Goal: Task Accomplishment & Management: Complete application form

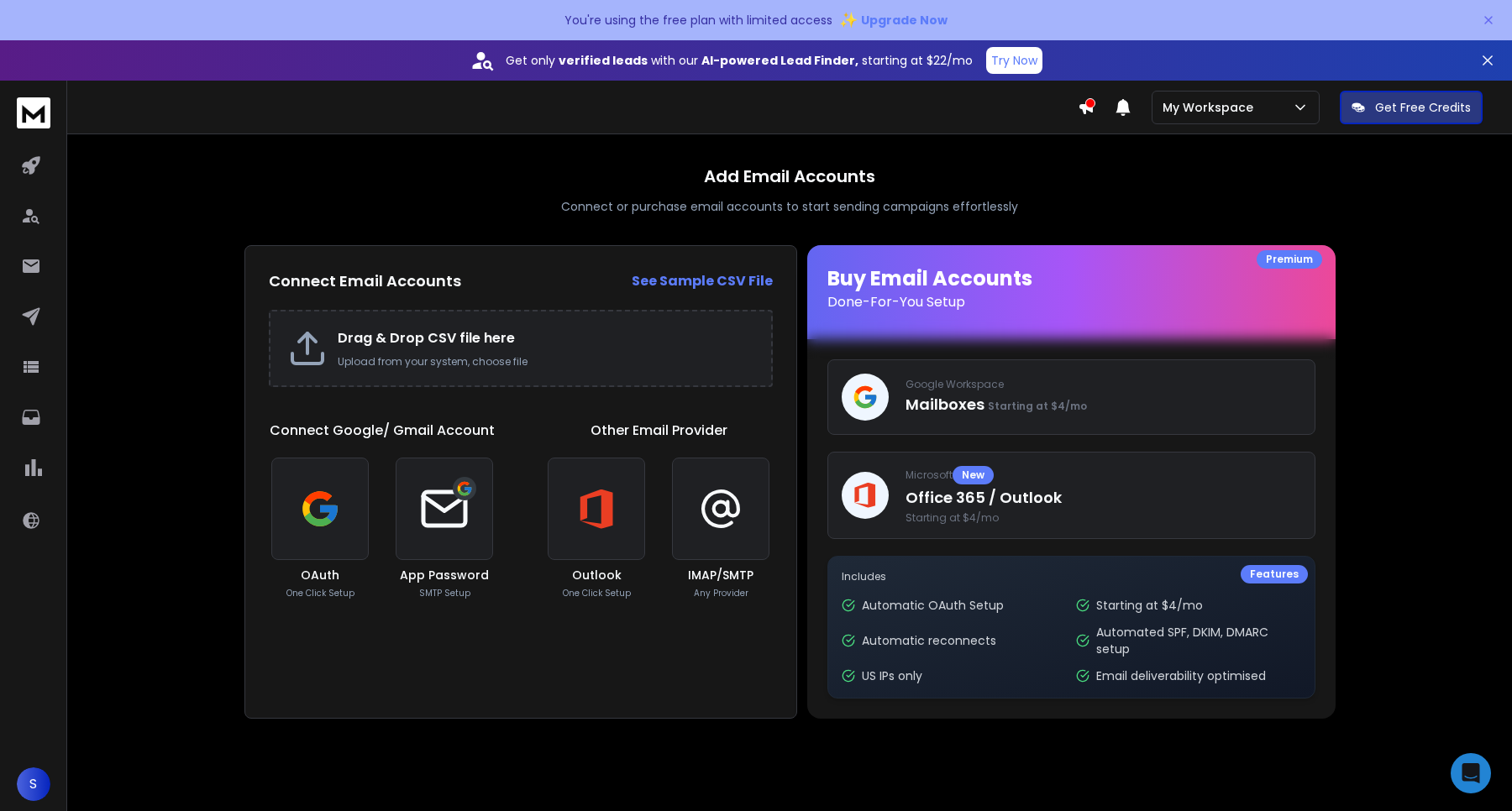
click at [424, 485] on icon at bounding box center [444, 509] width 50 height 50
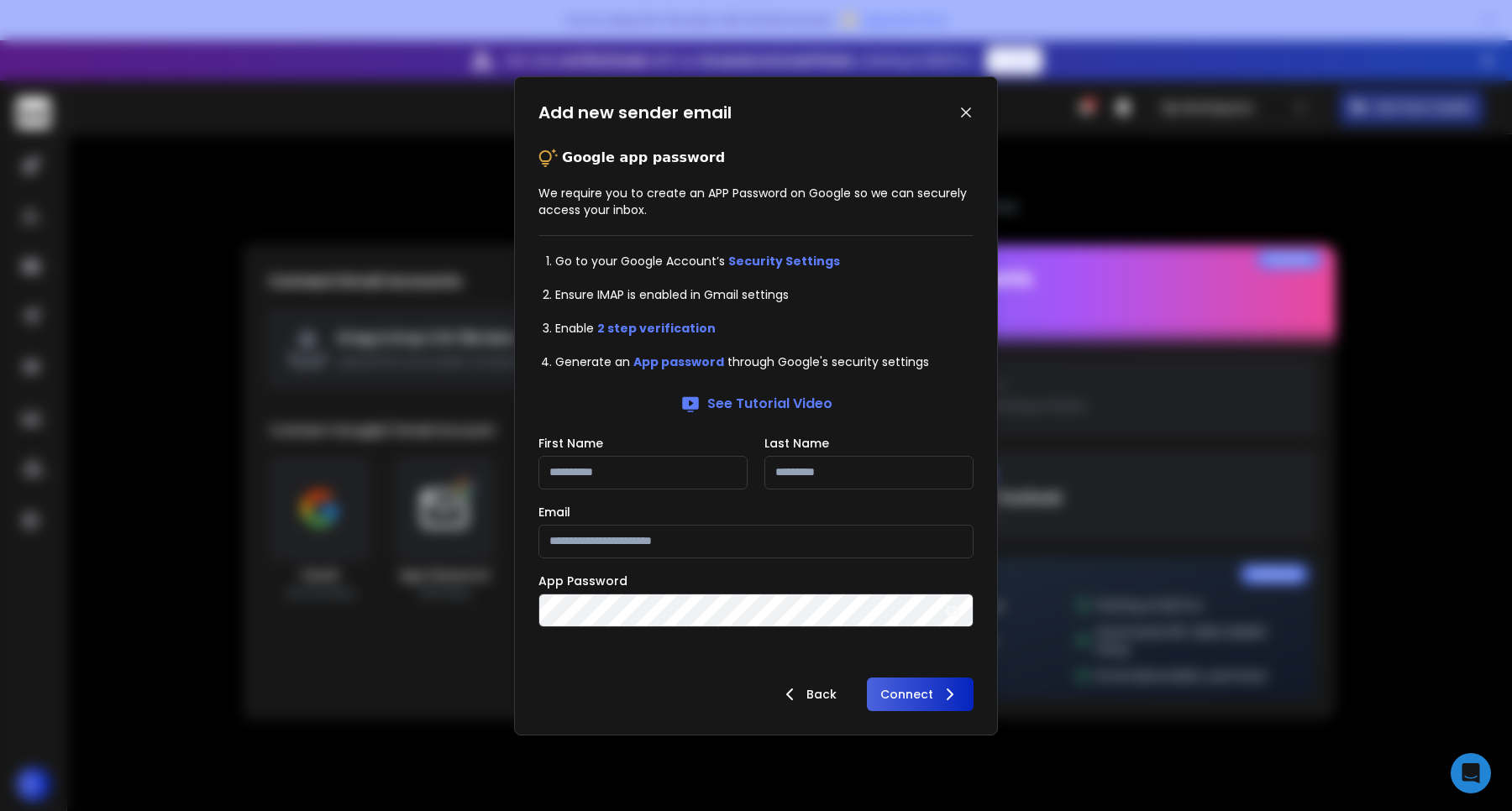
click at [974, 102] on div "Add new sender email Google app password We require you to create an APP Passwo…" at bounding box center [756, 405] width 484 height 659
click at [967, 107] on icon at bounding box center [965, 112] width 15 height 15
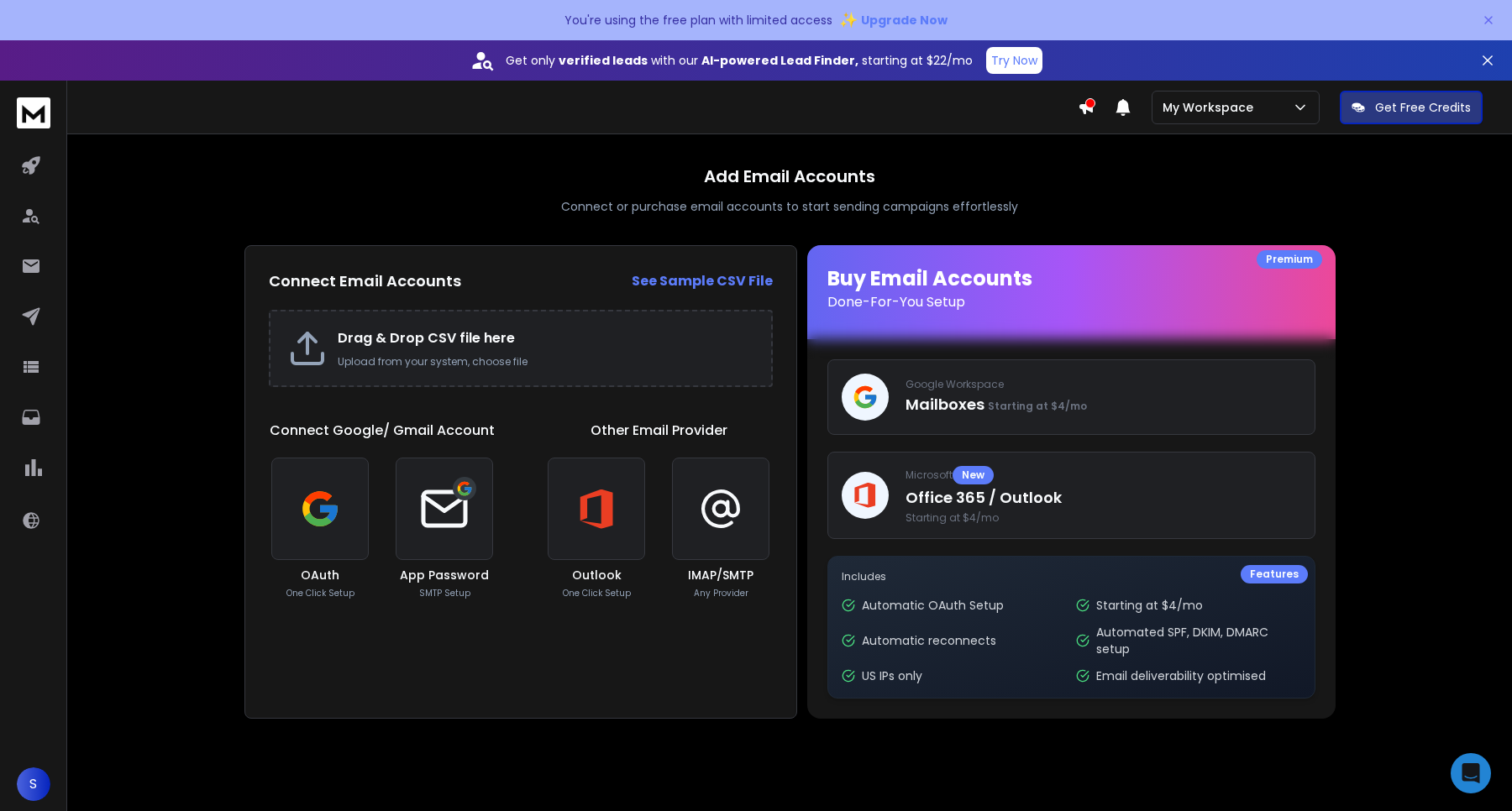
click at [680, 279] on strong "See Sample CSV File" at bounding box center [702, 280] width 141 height 19
click at [355, 479] on div at bounding box center [319, 509] width 97 height 102
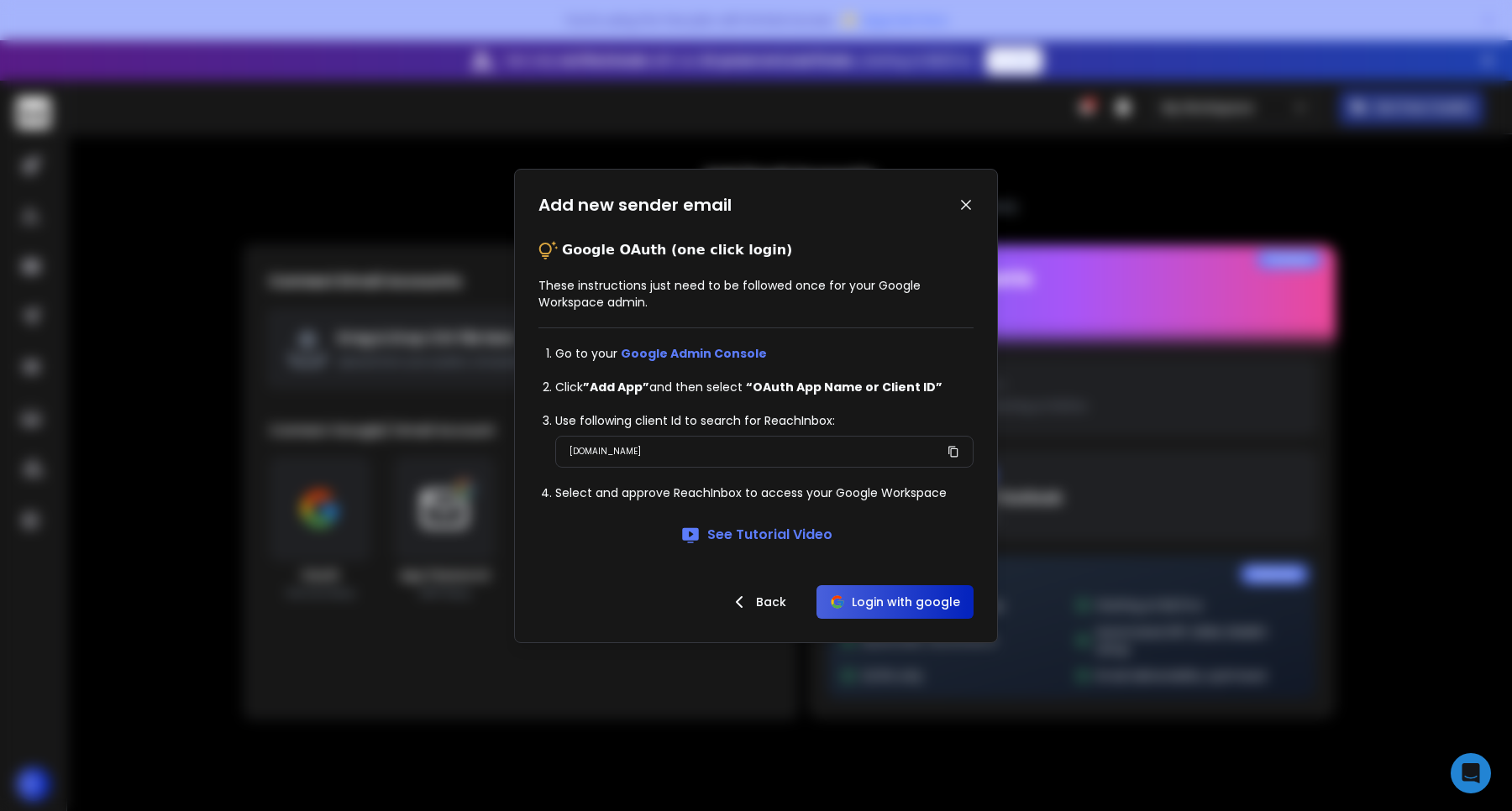
click at [909, 603] on button "Login with google" at bounding box center [894, 602] width 157 height 34
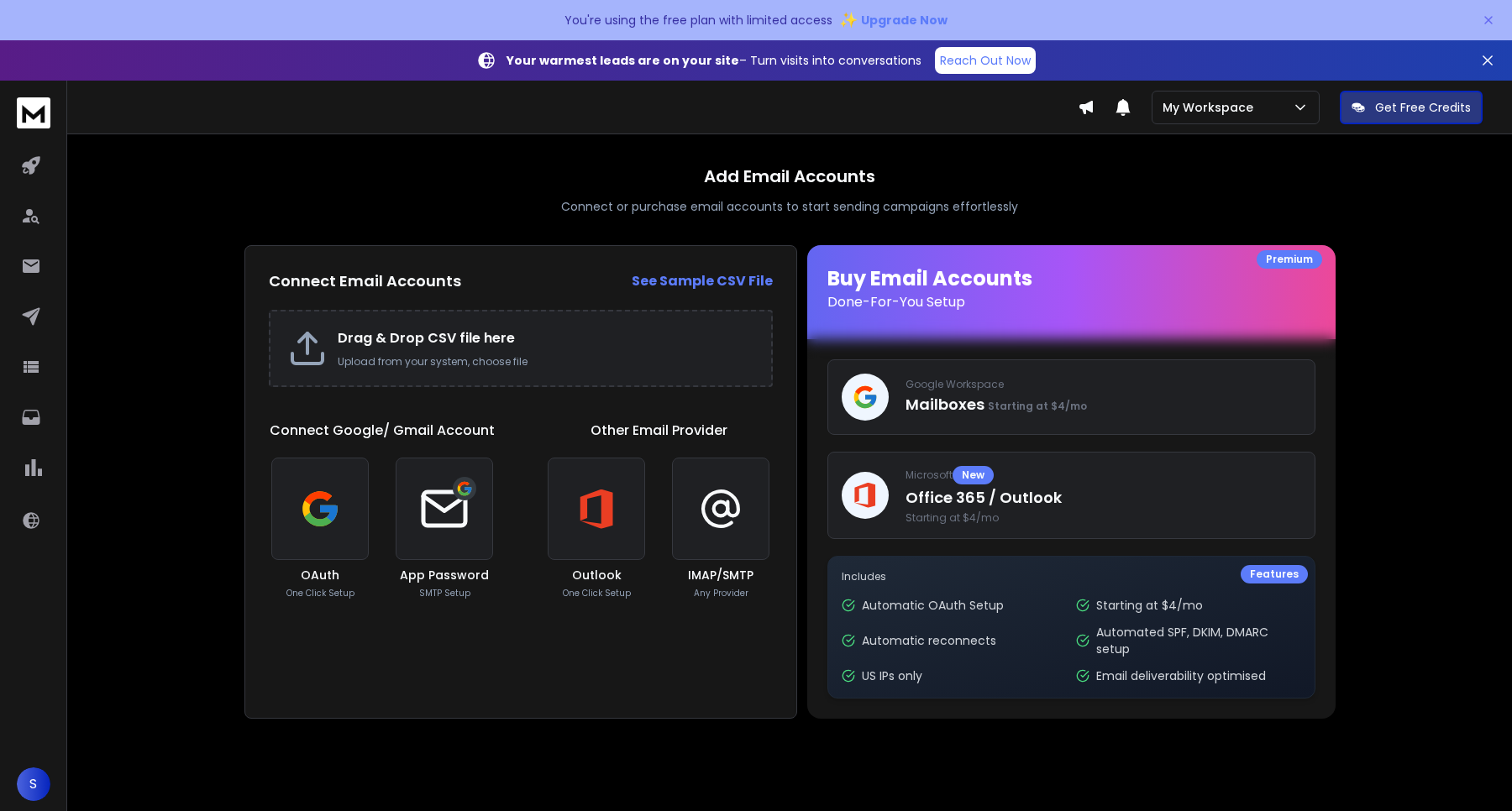
click at [313, 502] on icon at bounding box center [320, 509] width 42 height 50
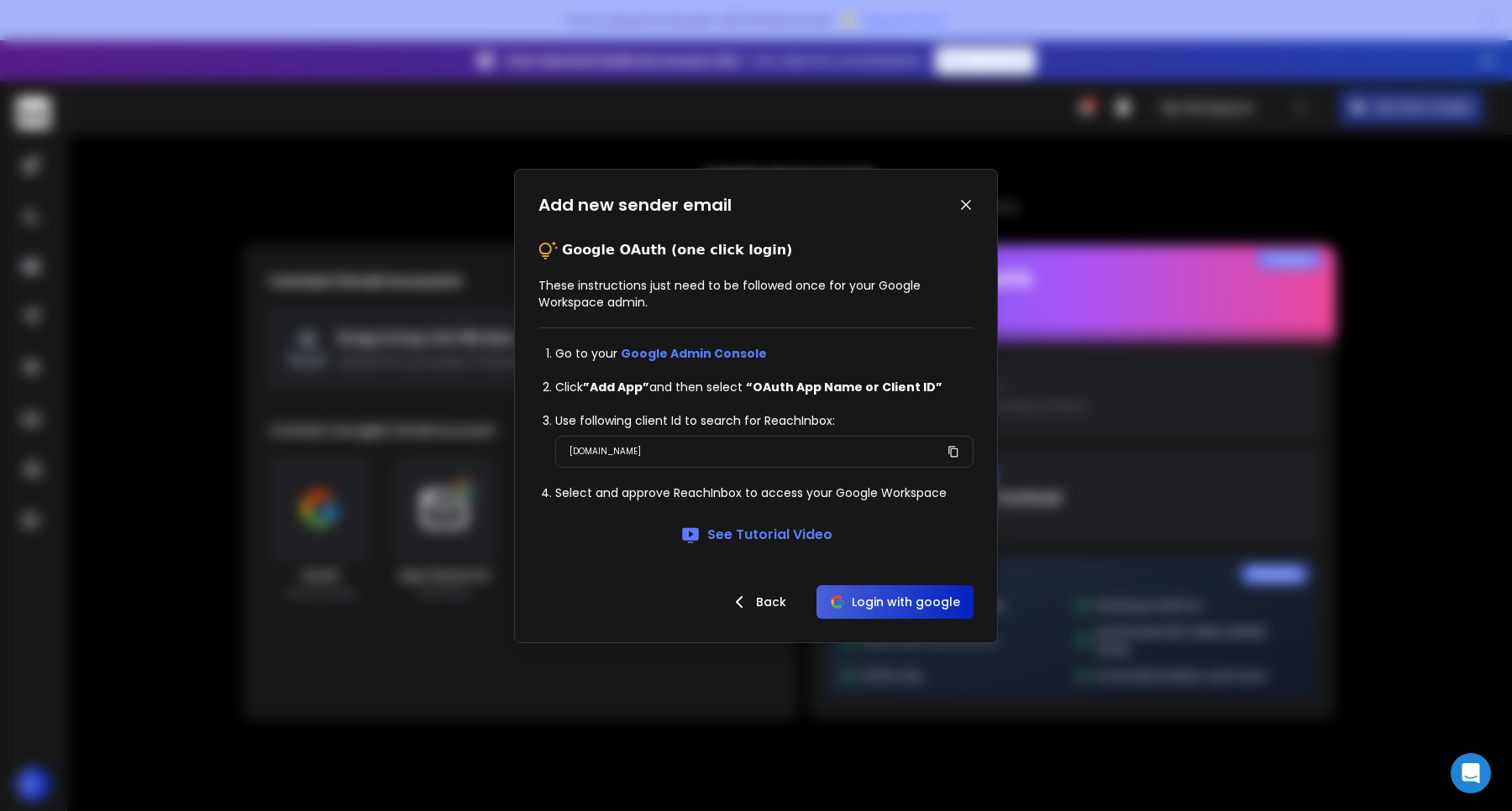
click at [641, 454] on p "[DOMAIN_NAME]" at bounding box center [604, 451] width 71 height 17
copy div "[DOMAIN_NAME]"
drag, startPoint x: 555, startPoint y: 421, endPoint x: 825, endPoint y: 422, distance: 269.6
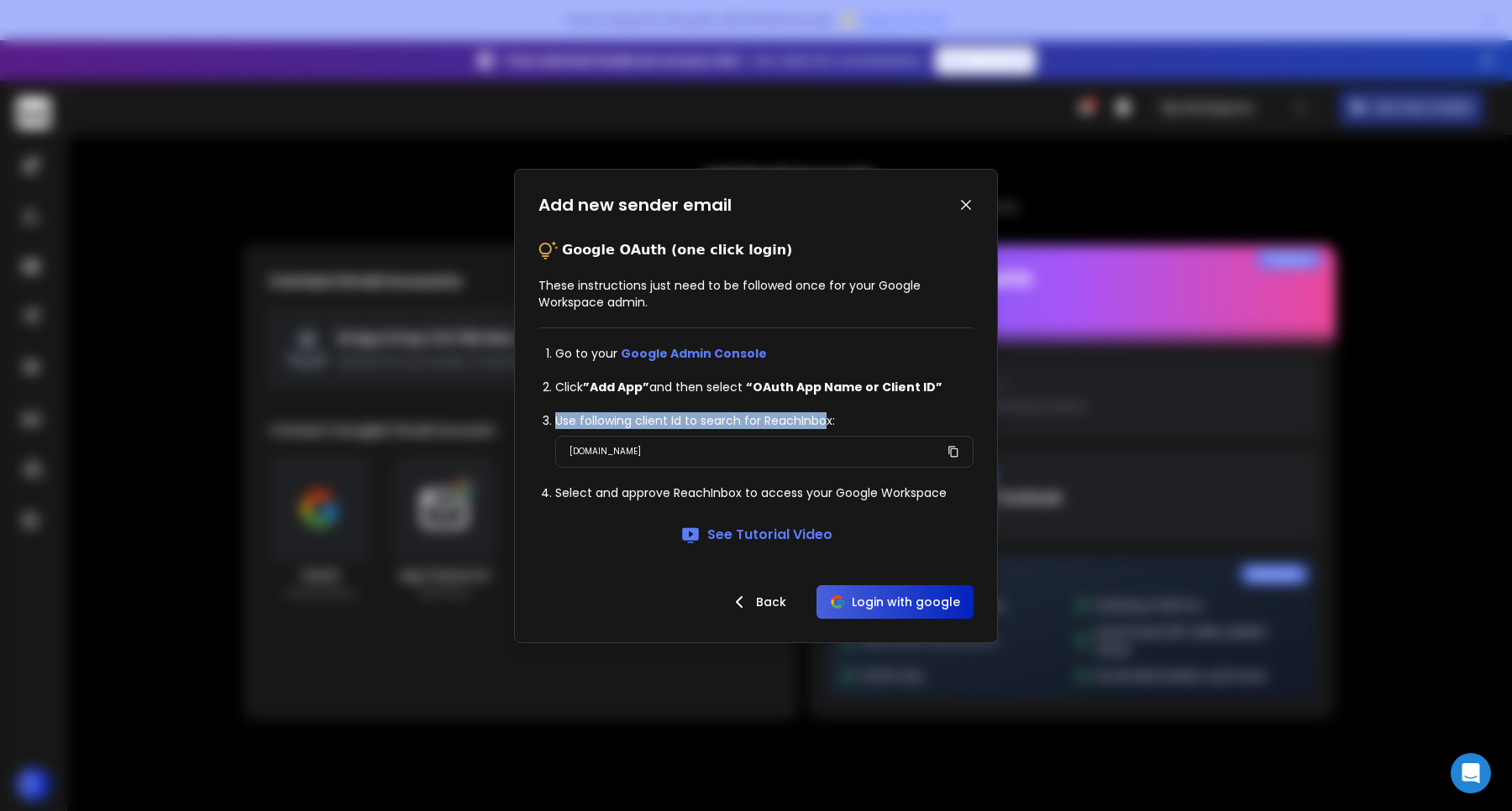
click at [825, 422] on li "Use following client Id to search for ReachInbox:" at bounding box center [764, 420] width 418 height 17
click at [710, 351] on link "Google Admin Console" at bounding box center [694, 353] width 146 height 17
click at [603, 385] on strong "”Add App”" at bounding box center [616, 387] width 66 height 17
click at [642, 388] on strong "”Add App”" at bounding box center [616, 387] width 66 height 17
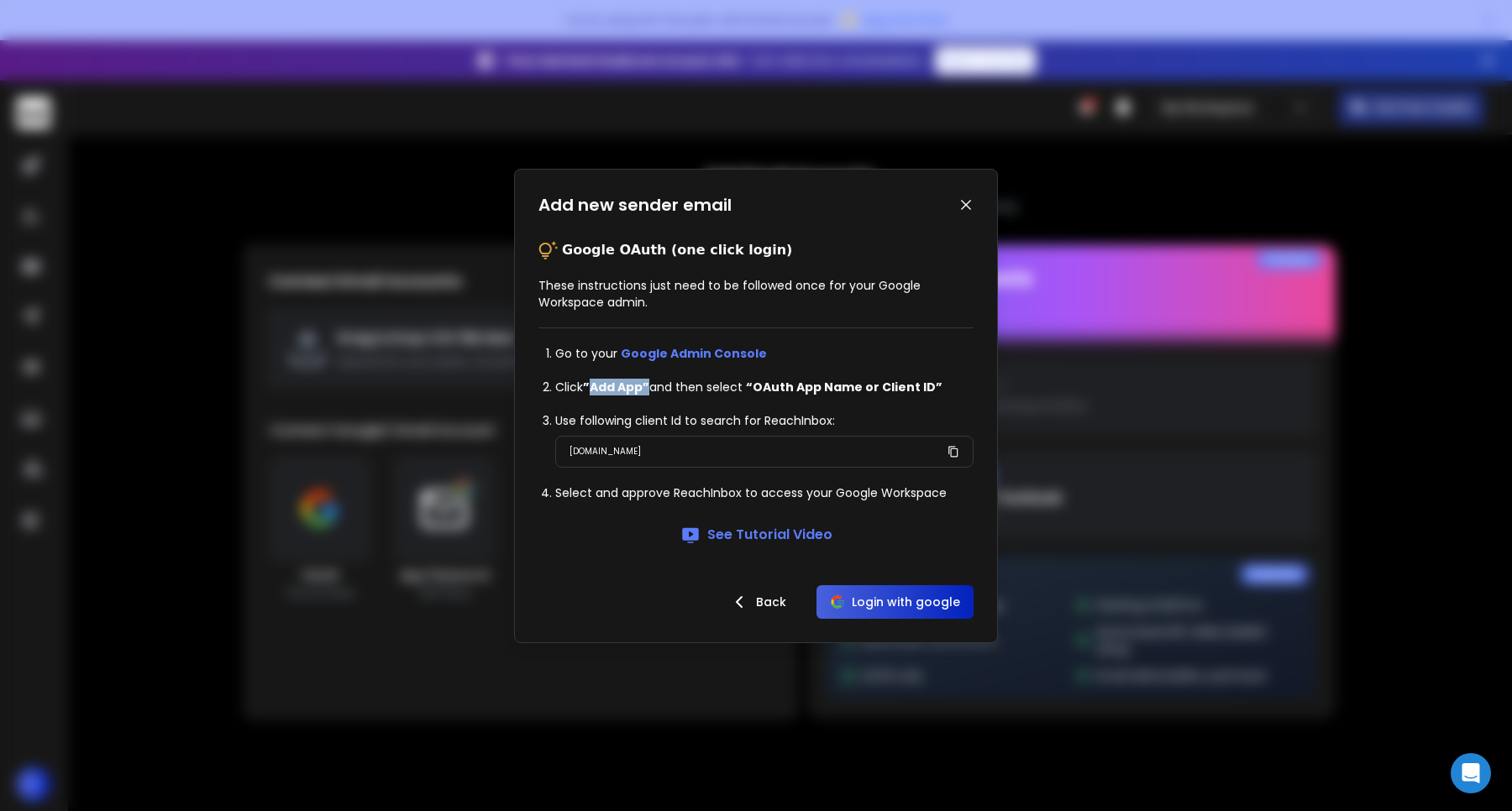
copy strong "Add App”"
copy strong "Add App"
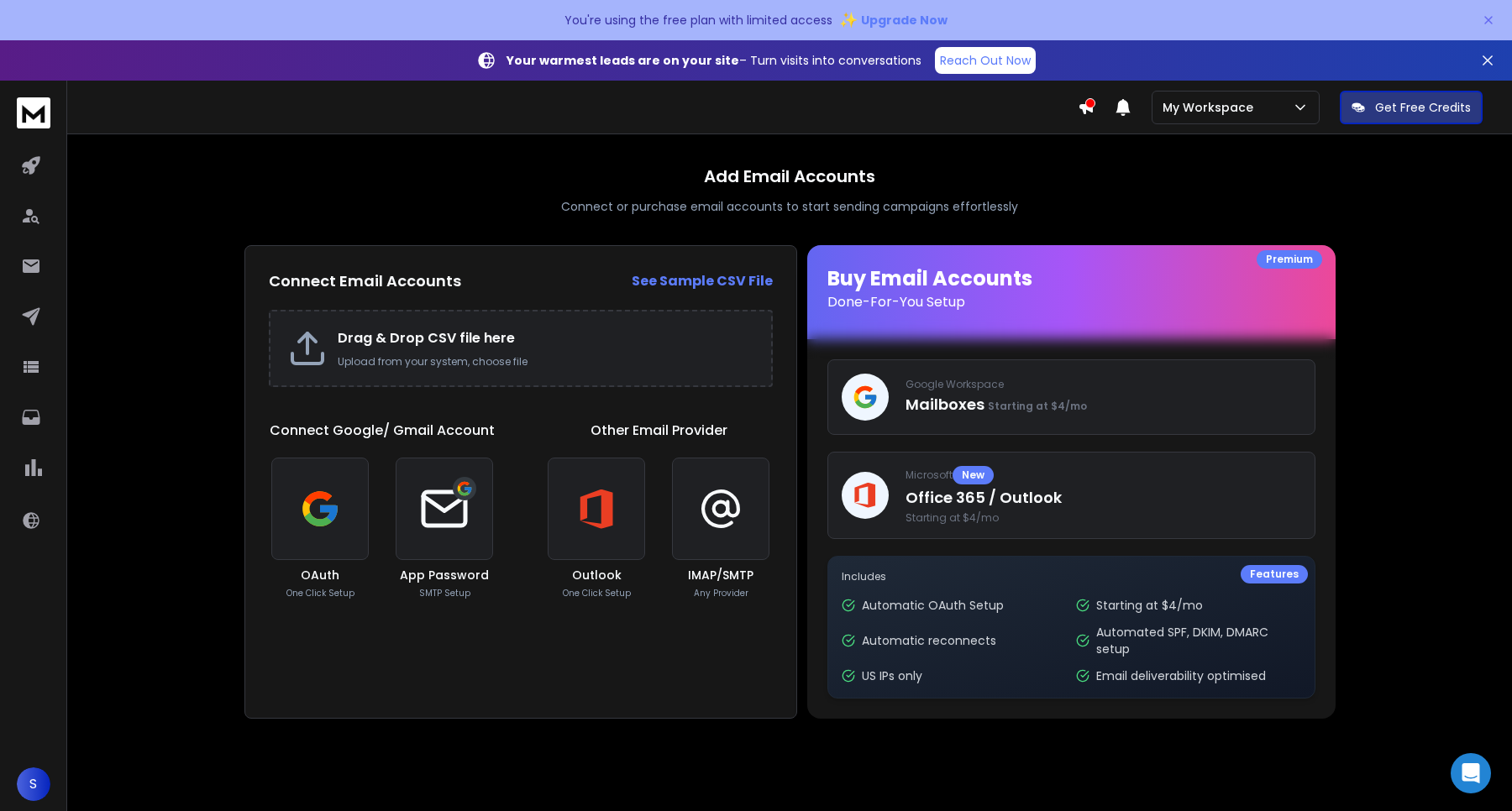
click at [344, 494] on div at bounding box center [319, 509] width 97 height 102
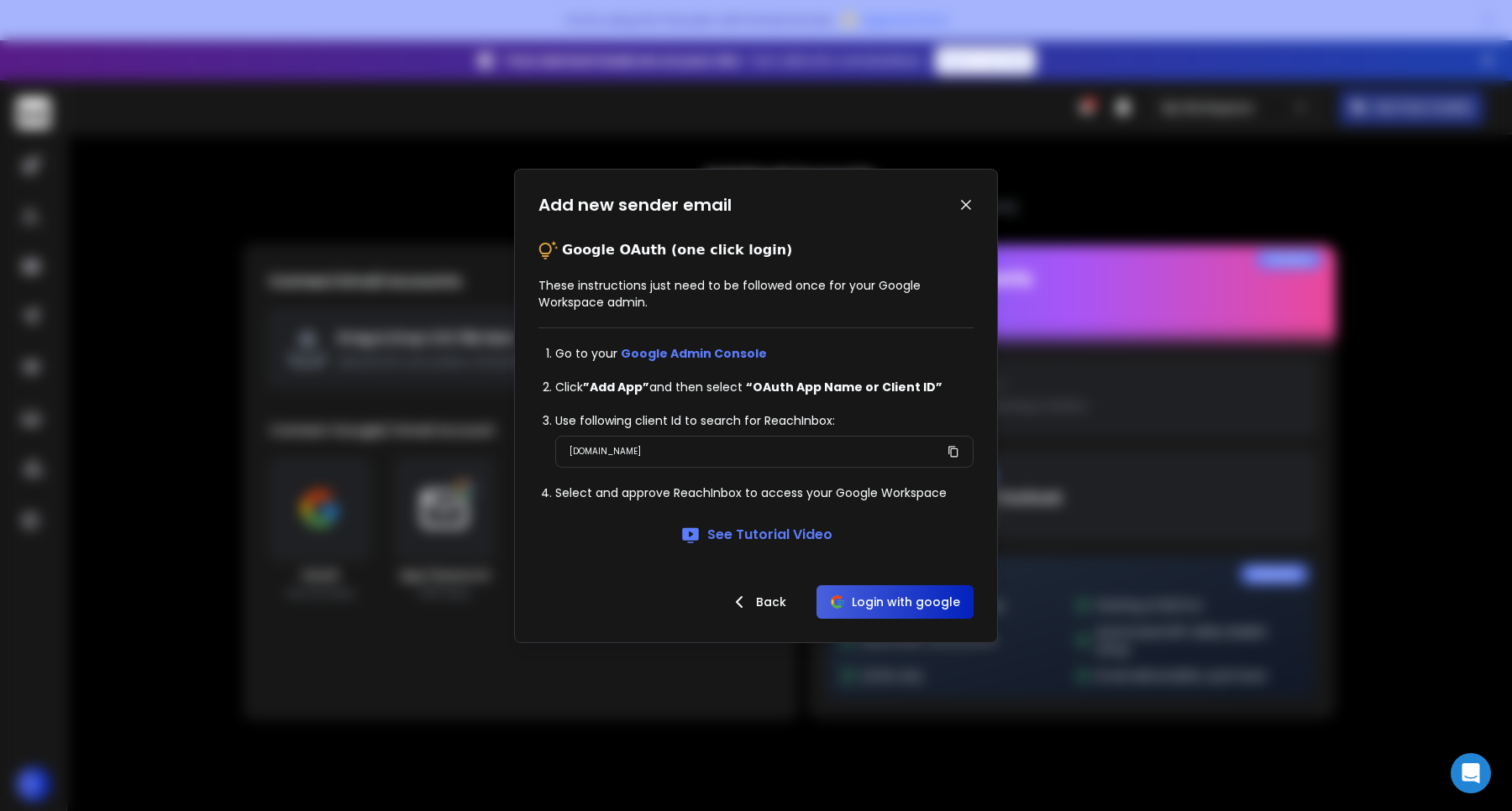
click at [964, 211] on icon at bounding box center [965, 204] width 15 height 15
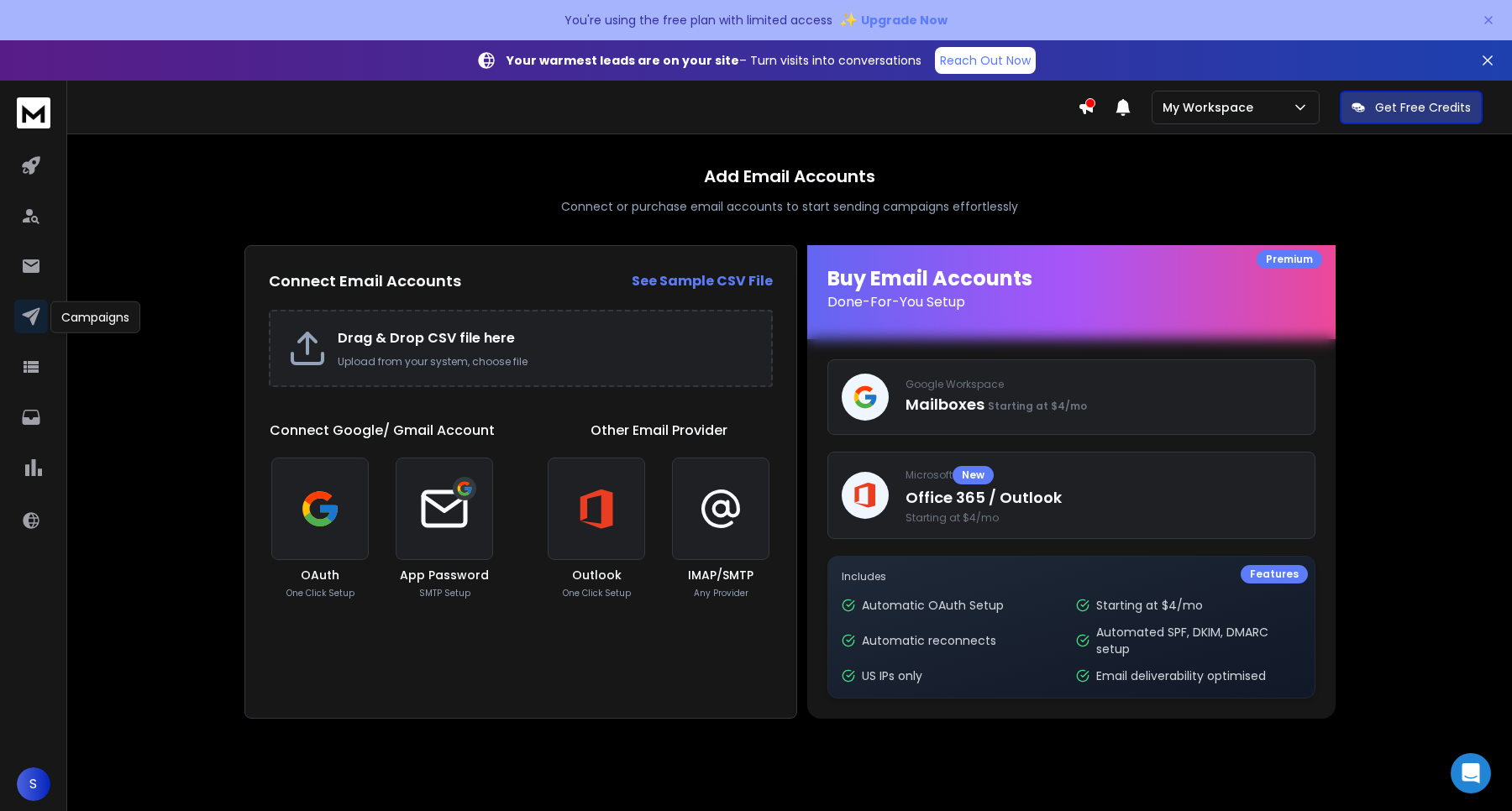
click at [31, 305] on link at bounding box center [31, 317] width 34 height 34
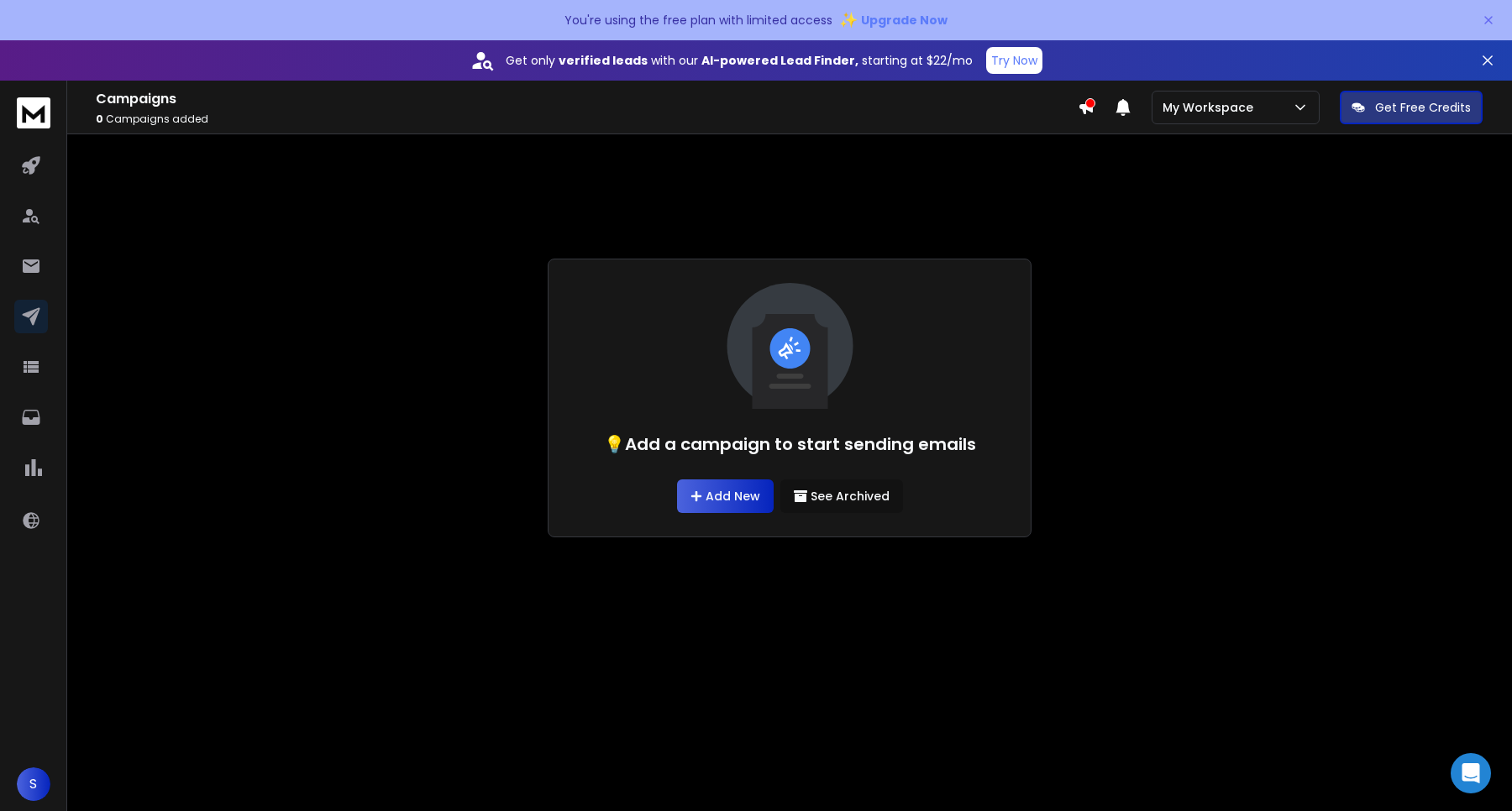
click at [750, 497] on link "Add New" at bounding box center [725, 497] width 97 height 34
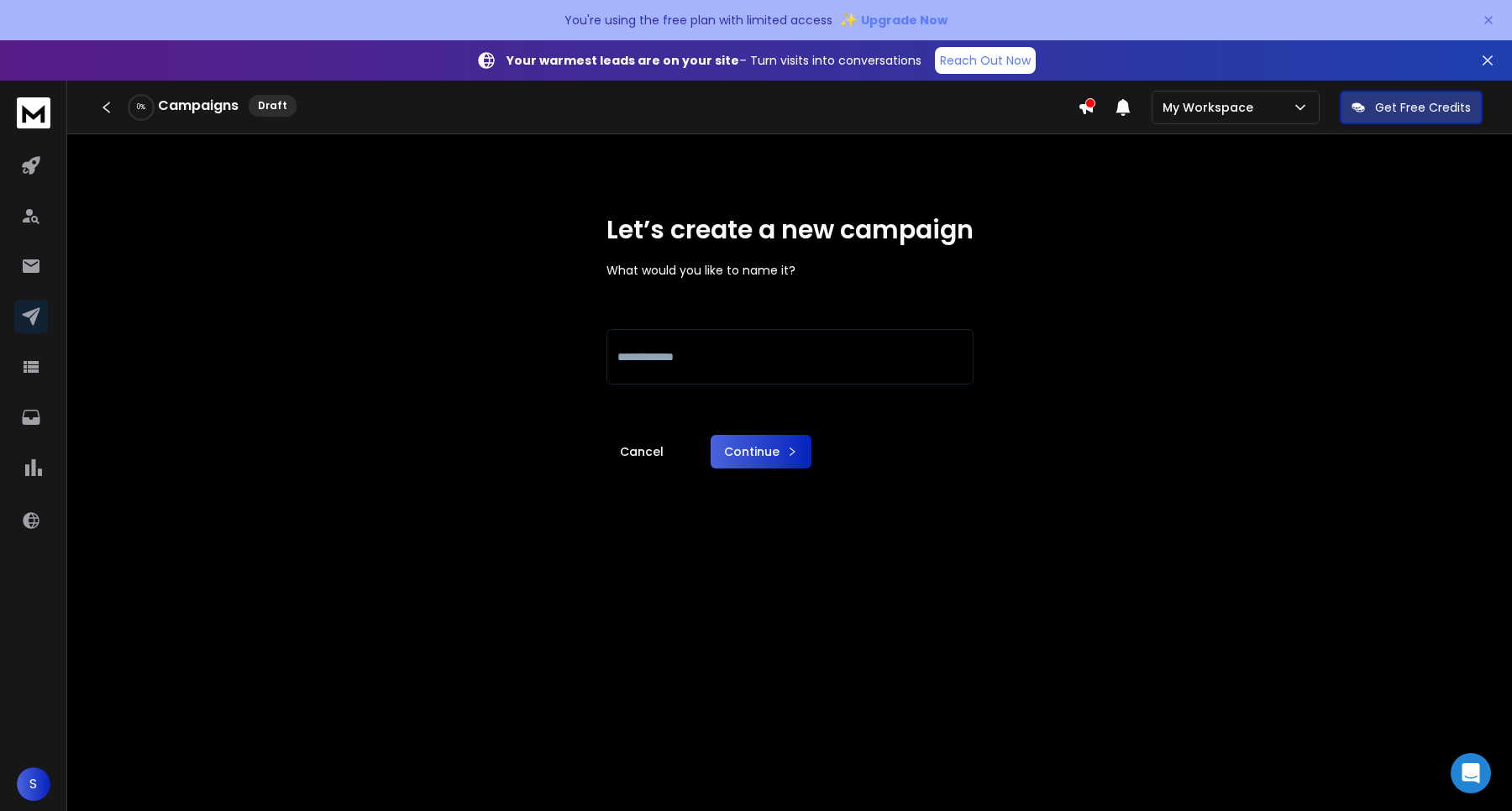
click at [768, 354] on input at bounding box center [789, 356] width 367 height 55
type input "******"
click at [757, 452] on button "Continue" at bounding box center [760, 452] width 101 height 34
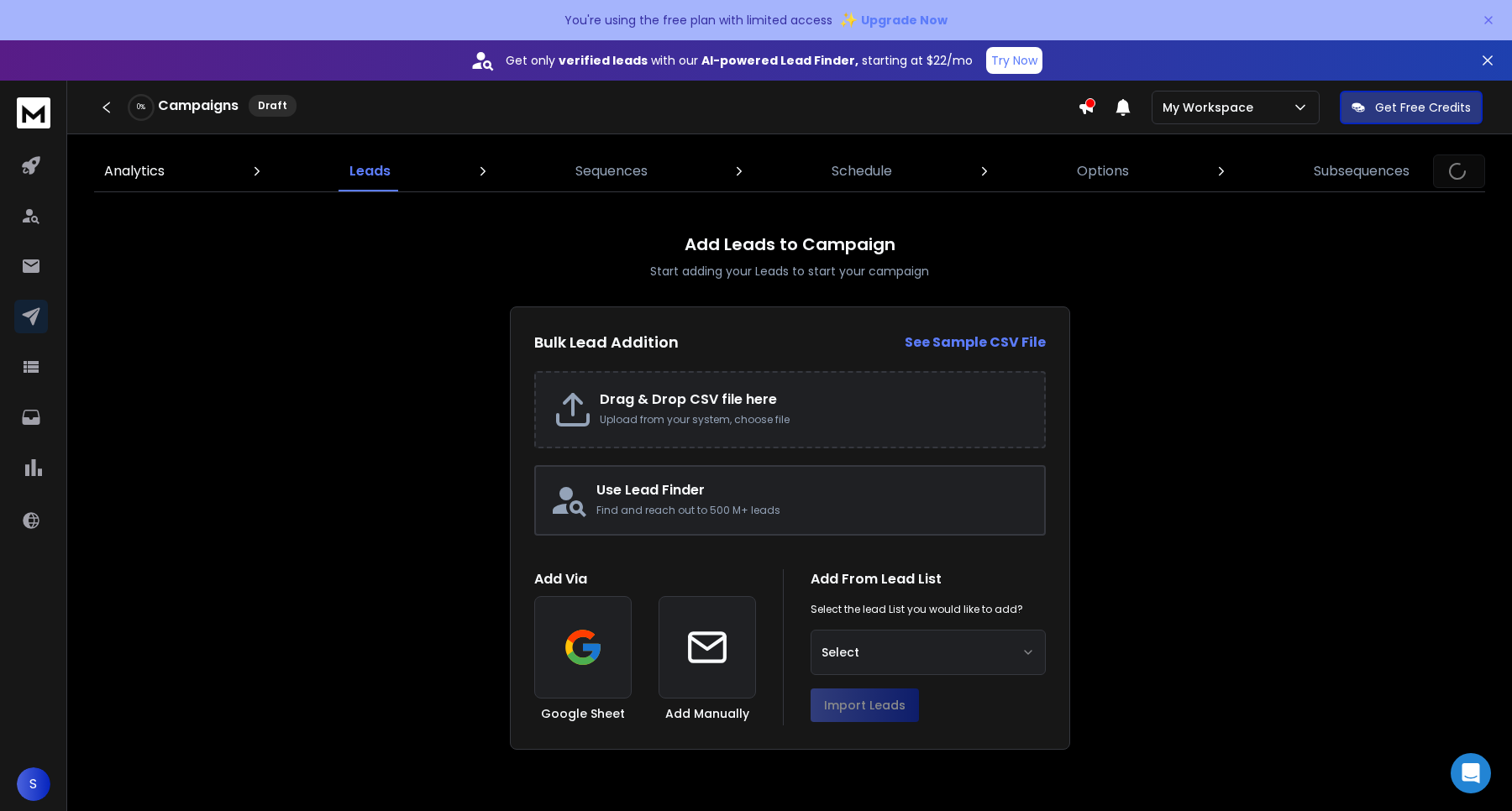
click at [166, 177] on link "Analytics" at bounding box center [134, 171] width 81 height 40
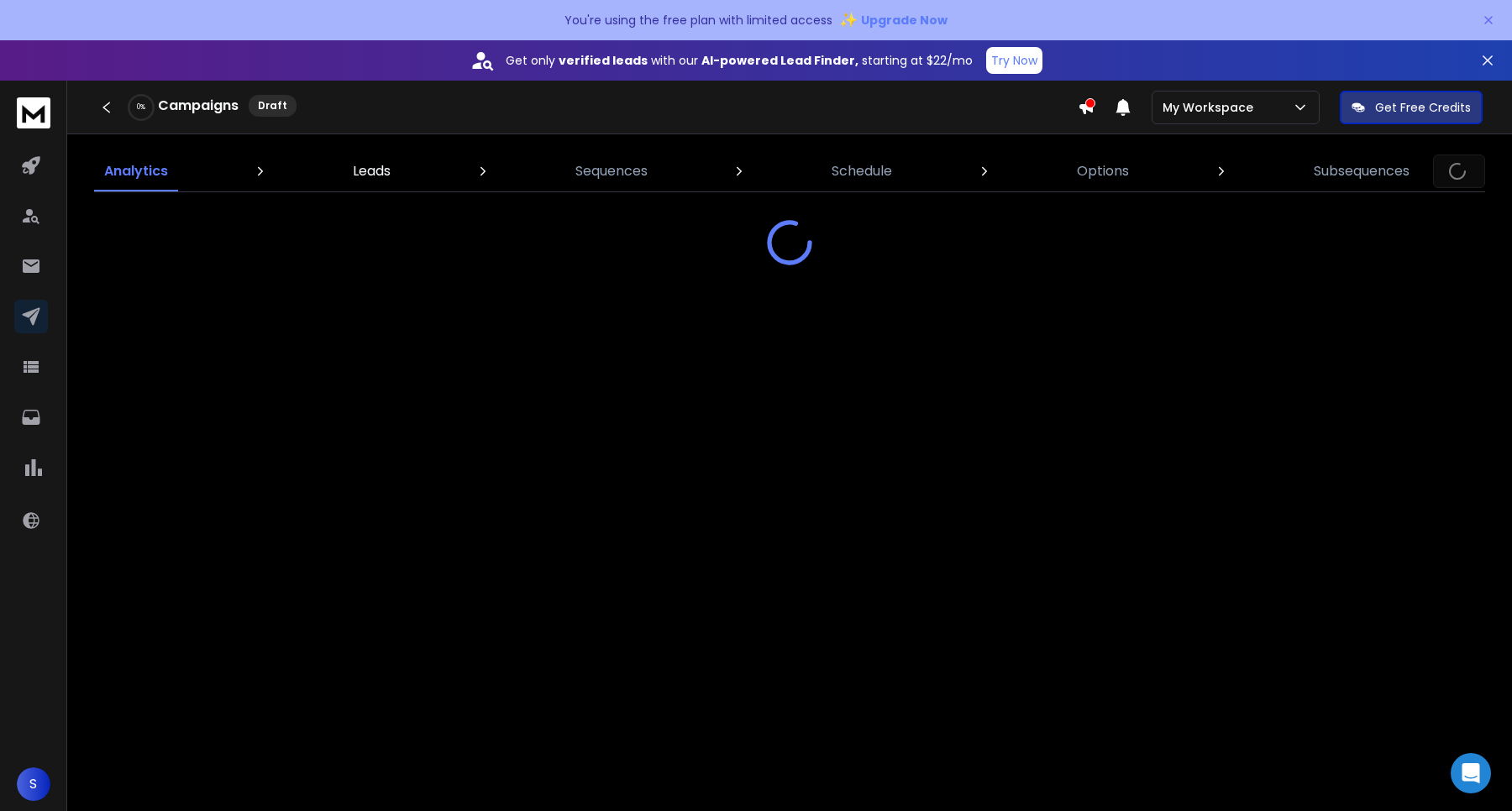
click at [367, 170] on p "Leads" at bounding box center [372, 171] width 38 height 20
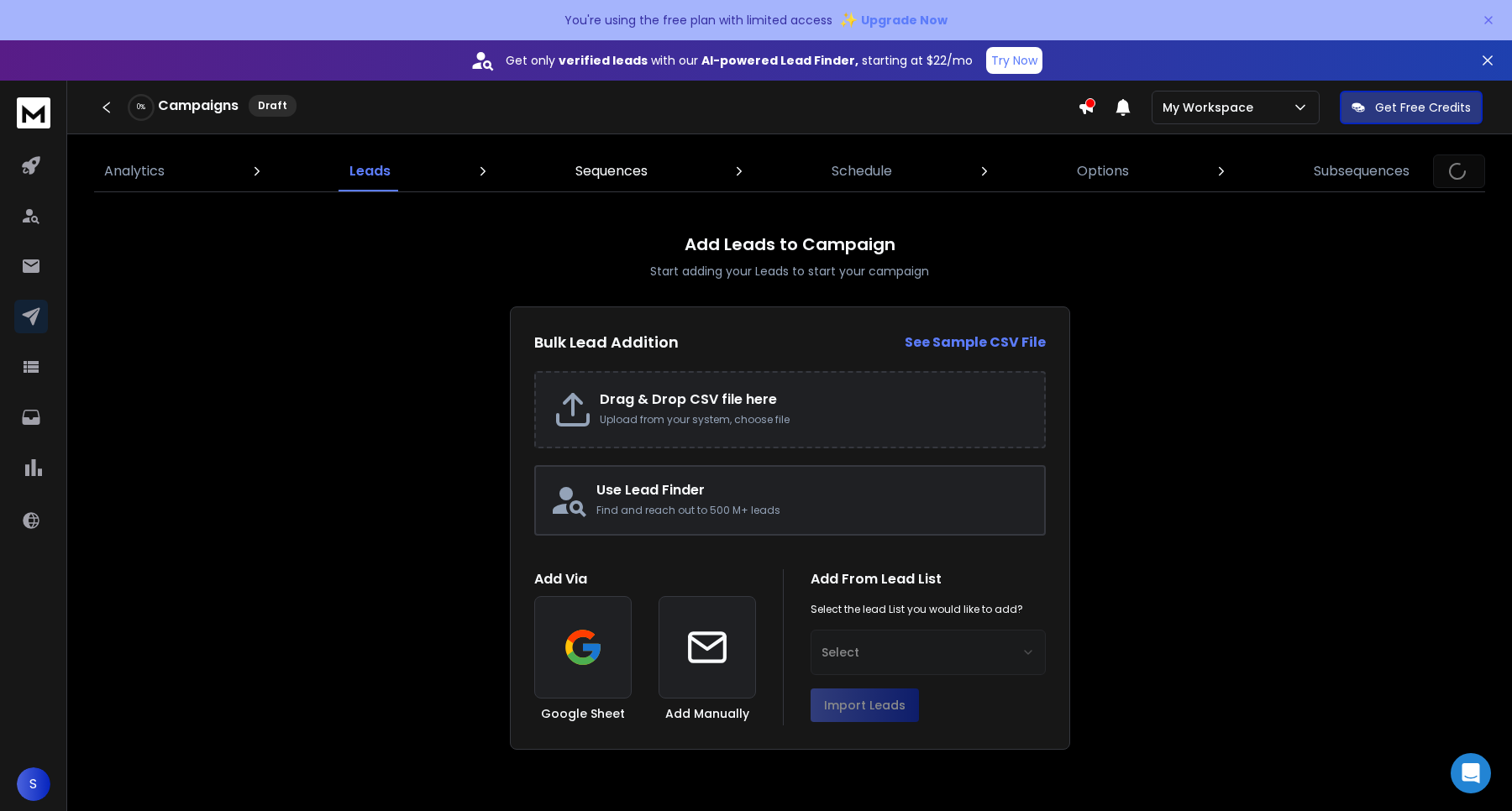
click at [569, 170] on link "Sequences" at bounding box center [611, 171] width 92 height 40
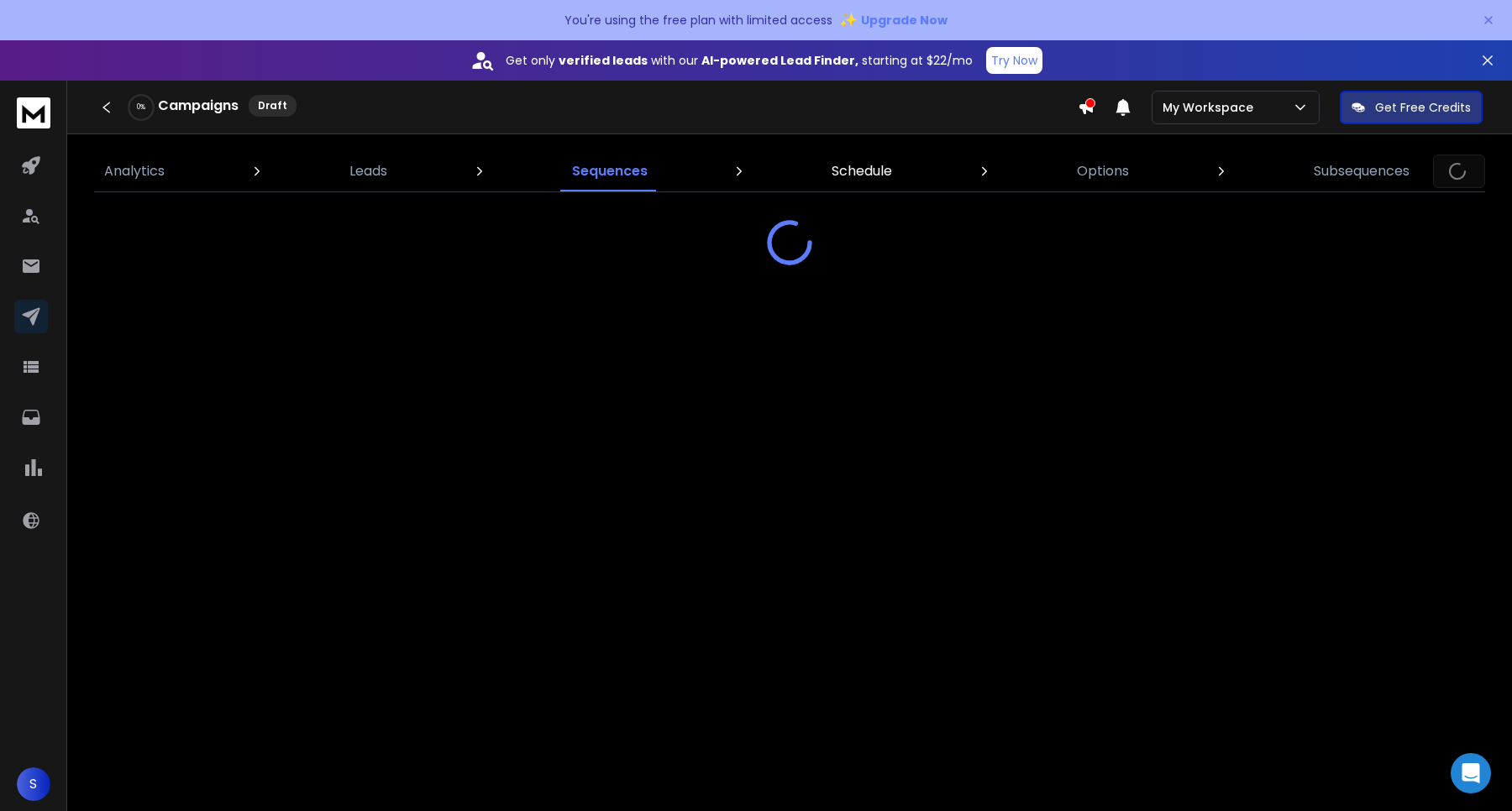
click at [862, 170] on p "Schedule" at bounding box center [861, 171] width 60 height 20
click at [1085, 166] on p "Options" at bounding box center [1103, 171] width 52 height 20
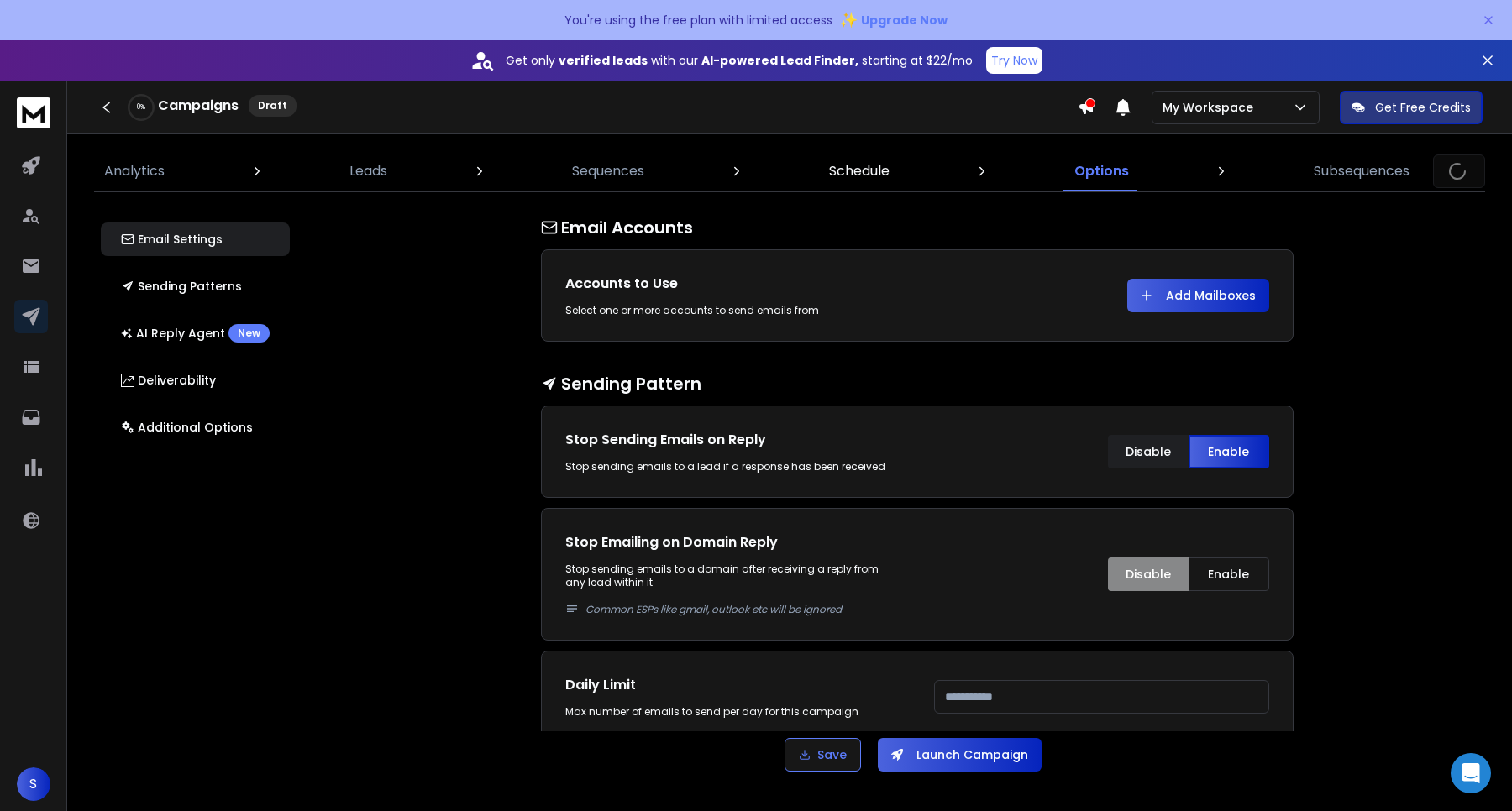
click at [851, 182] on link "Schedule" at bounding box center [859, 171] width 81 height 40
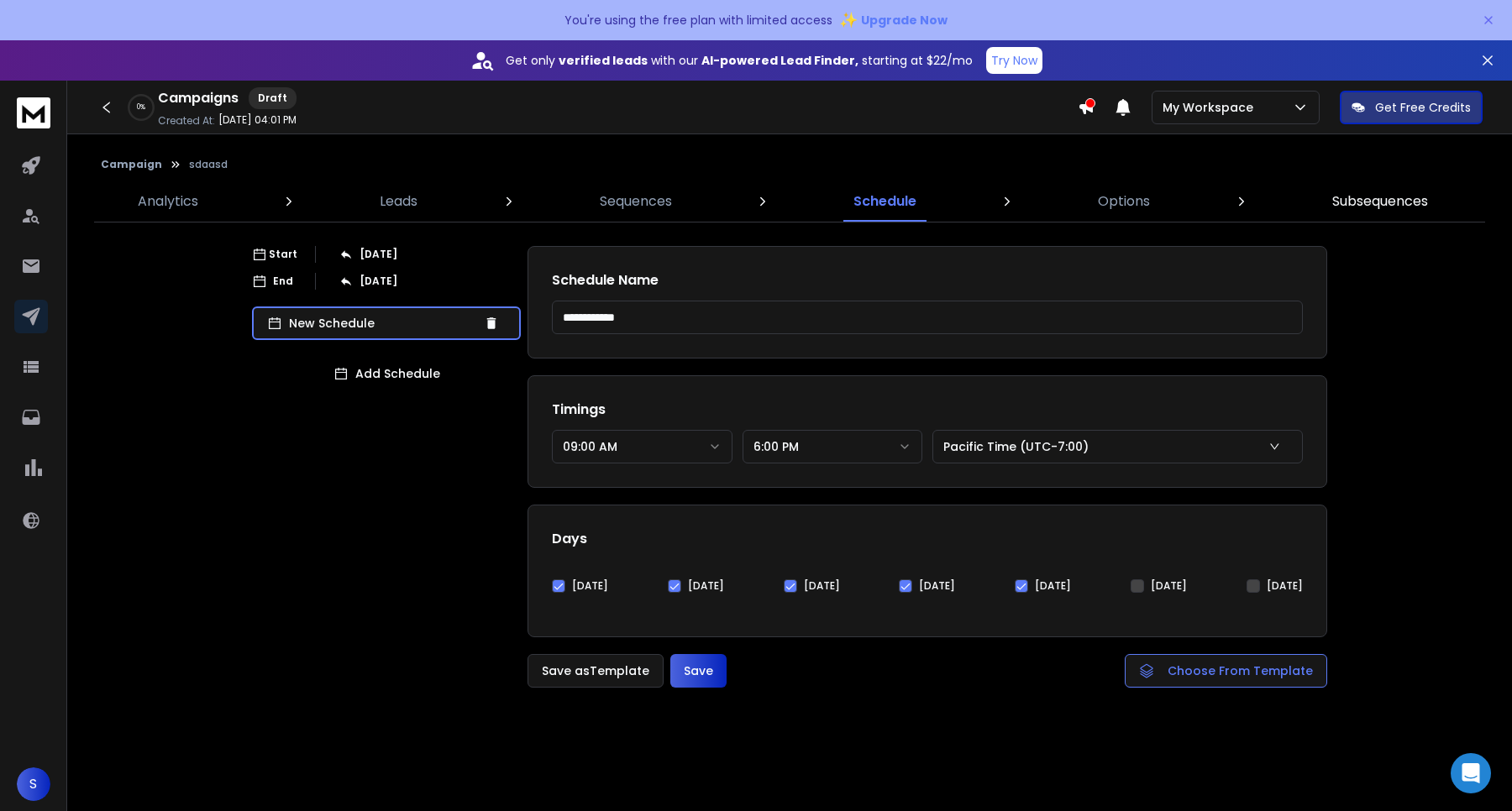
click at [1382, 211] on p "Subsequences" at bounding box center [1380, 201] width 96 height 20
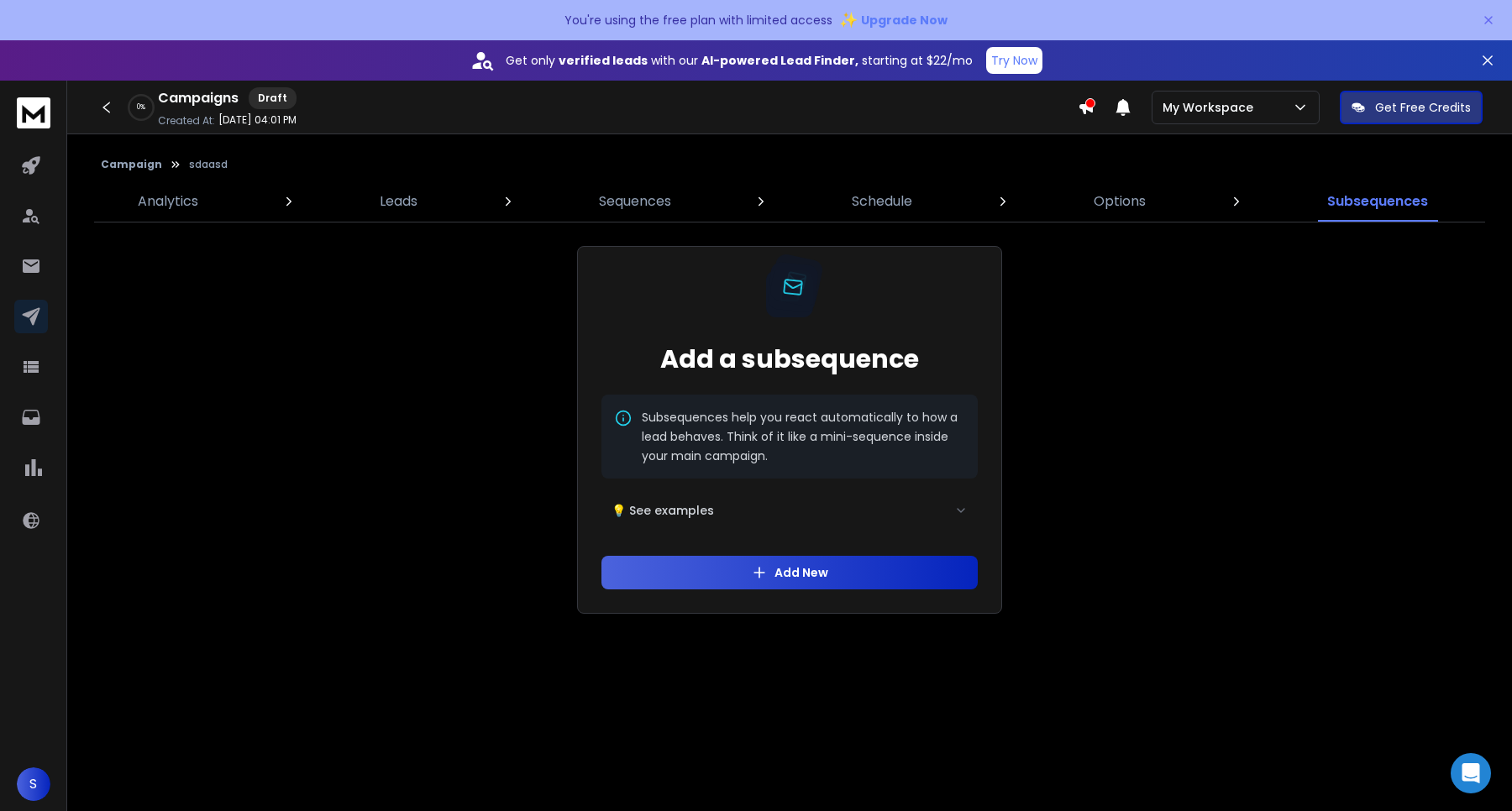
click at [1185, 175] on div "Campaign sdaasd" at bounding box center [789, 164] width 1391 height 27
click at [1132, 214] on link "Options" at bounding box center [1119, 201] width 72 height 40
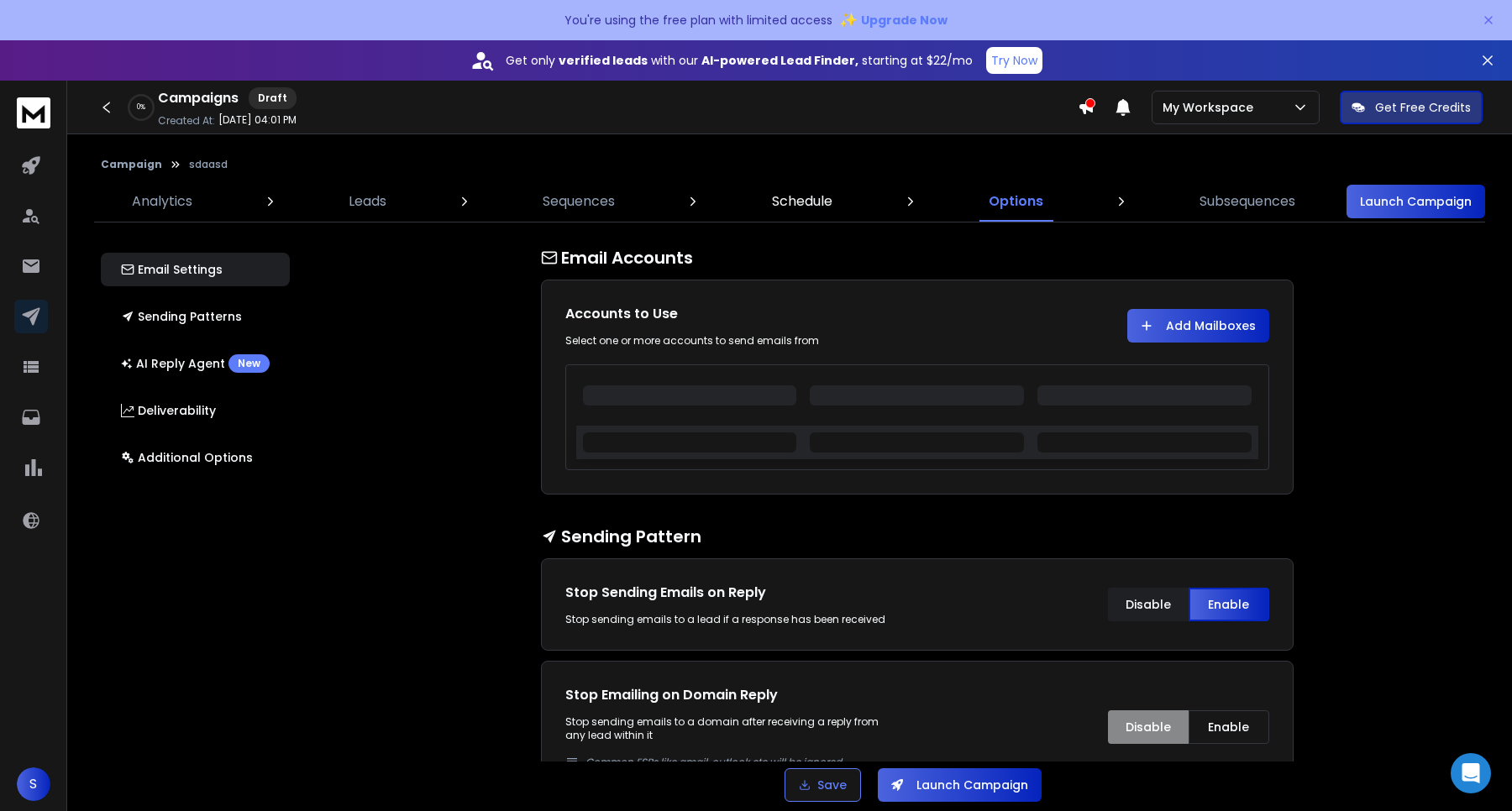
click at [836, 210] on link "Schedule" at bounding box center [802, 201] width 81 height 40
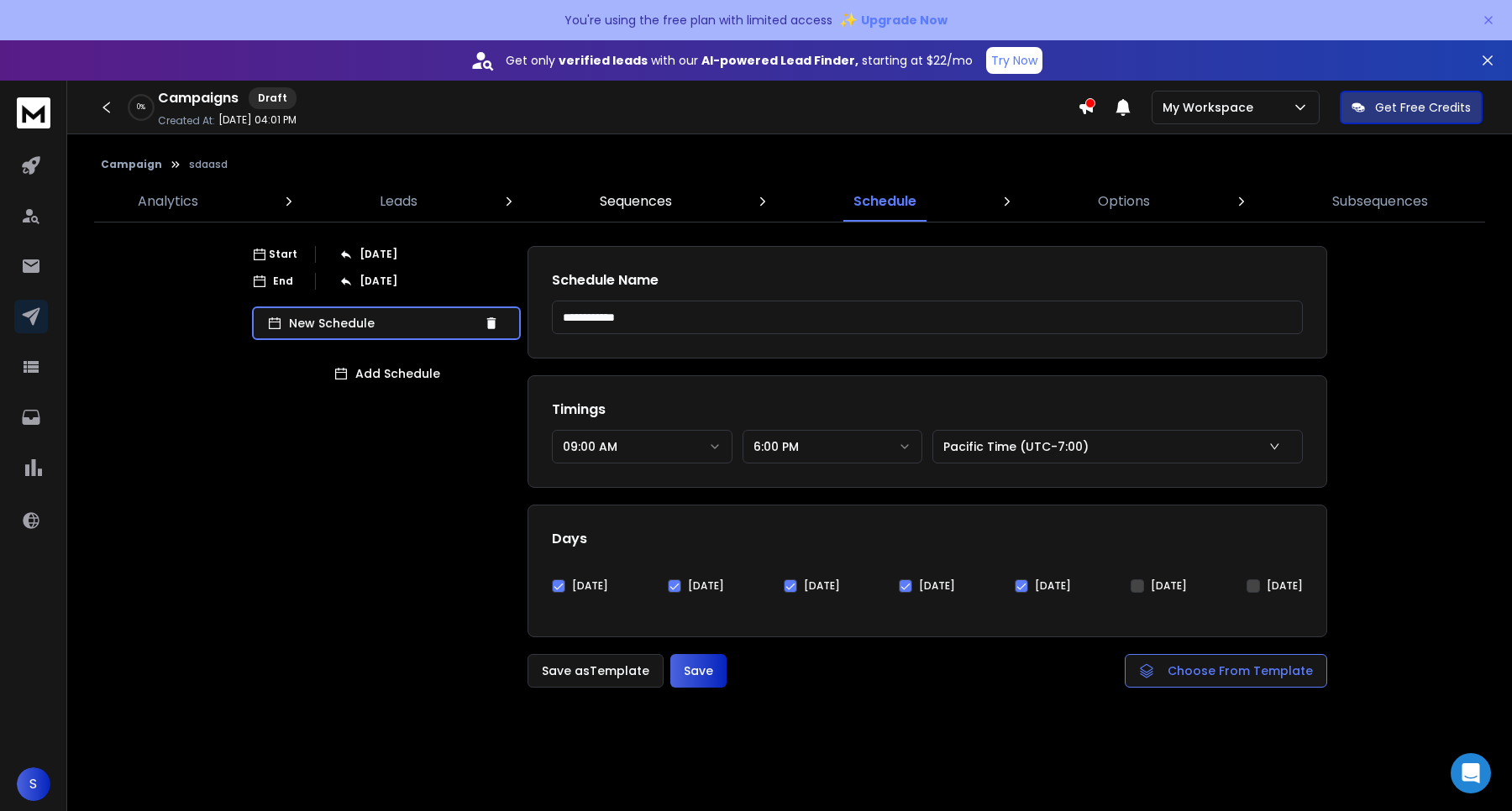
click at [632, 200] on p "Sequences" at bounding box center [636, 201] width 72 height 20
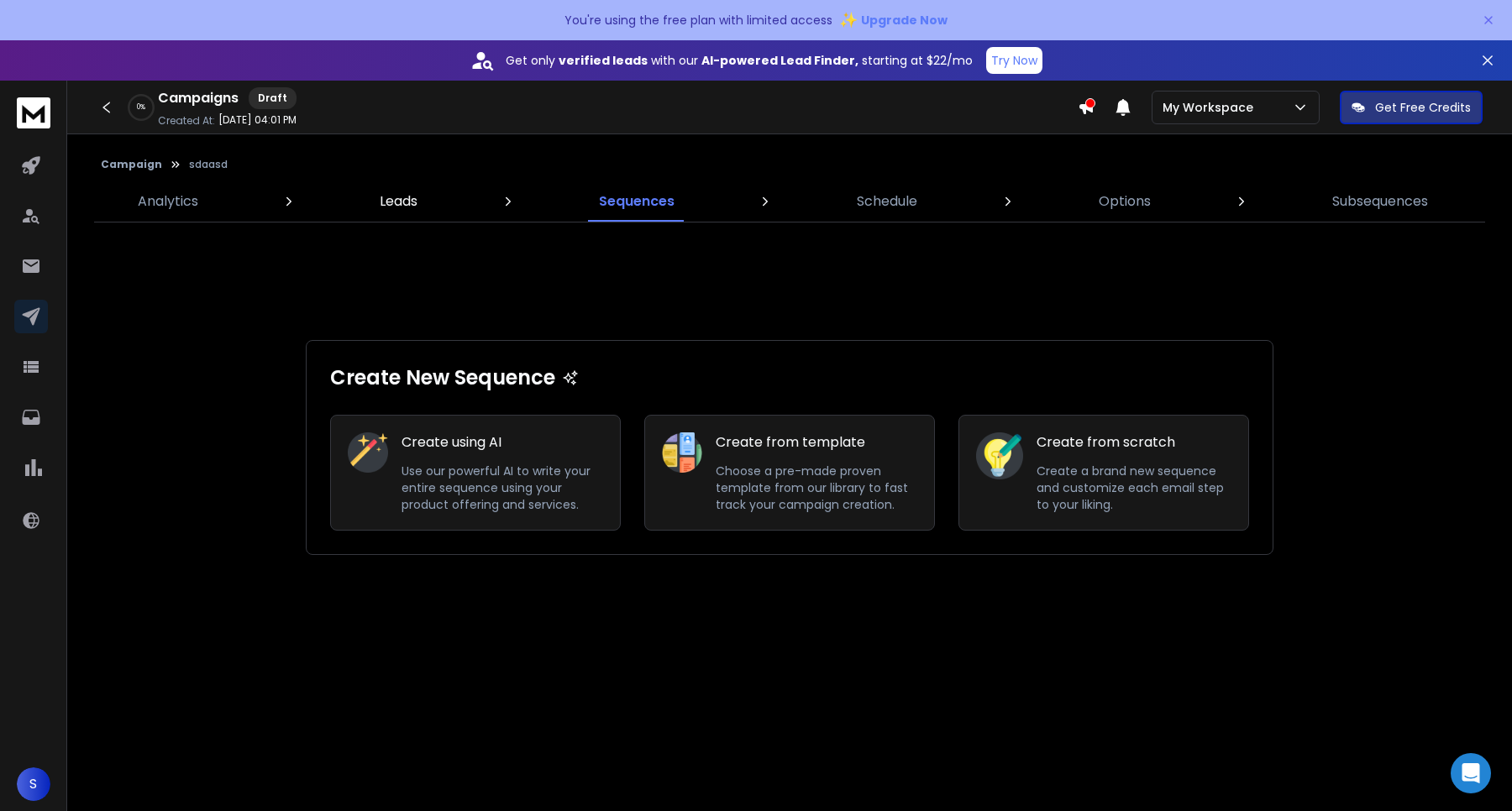
click at [388, 202] on p "Leads" at bounding box center [399, 201] width 38 height 20
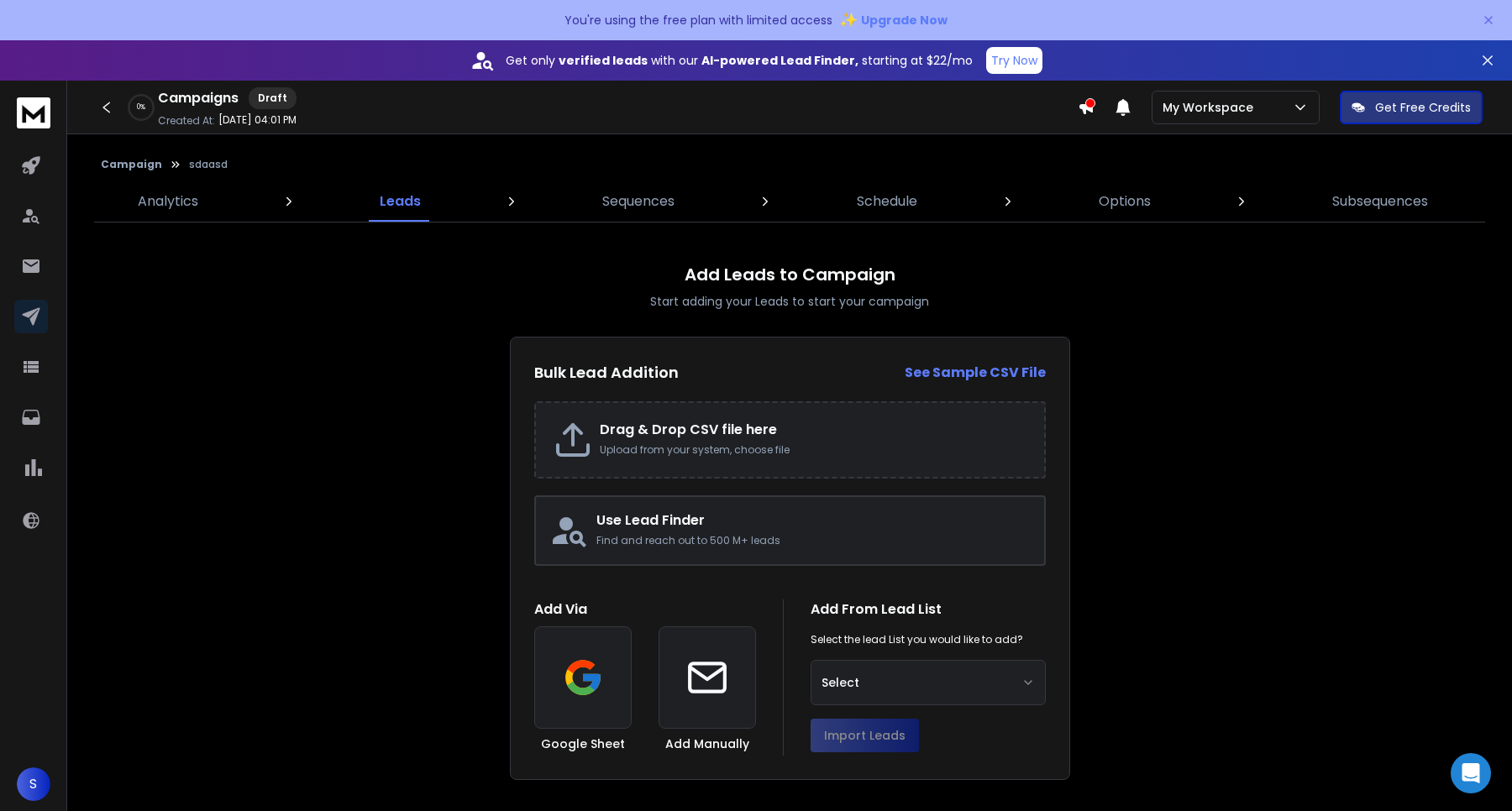
click at [212, 202] on div "Analytics Leads Sequences Schedule Options Subsequences" at bounding box center [782, 201] width 1377 height 40
click at [173, 194] on p "Analytics" at bounding box center [168, 201] width 60 height 20
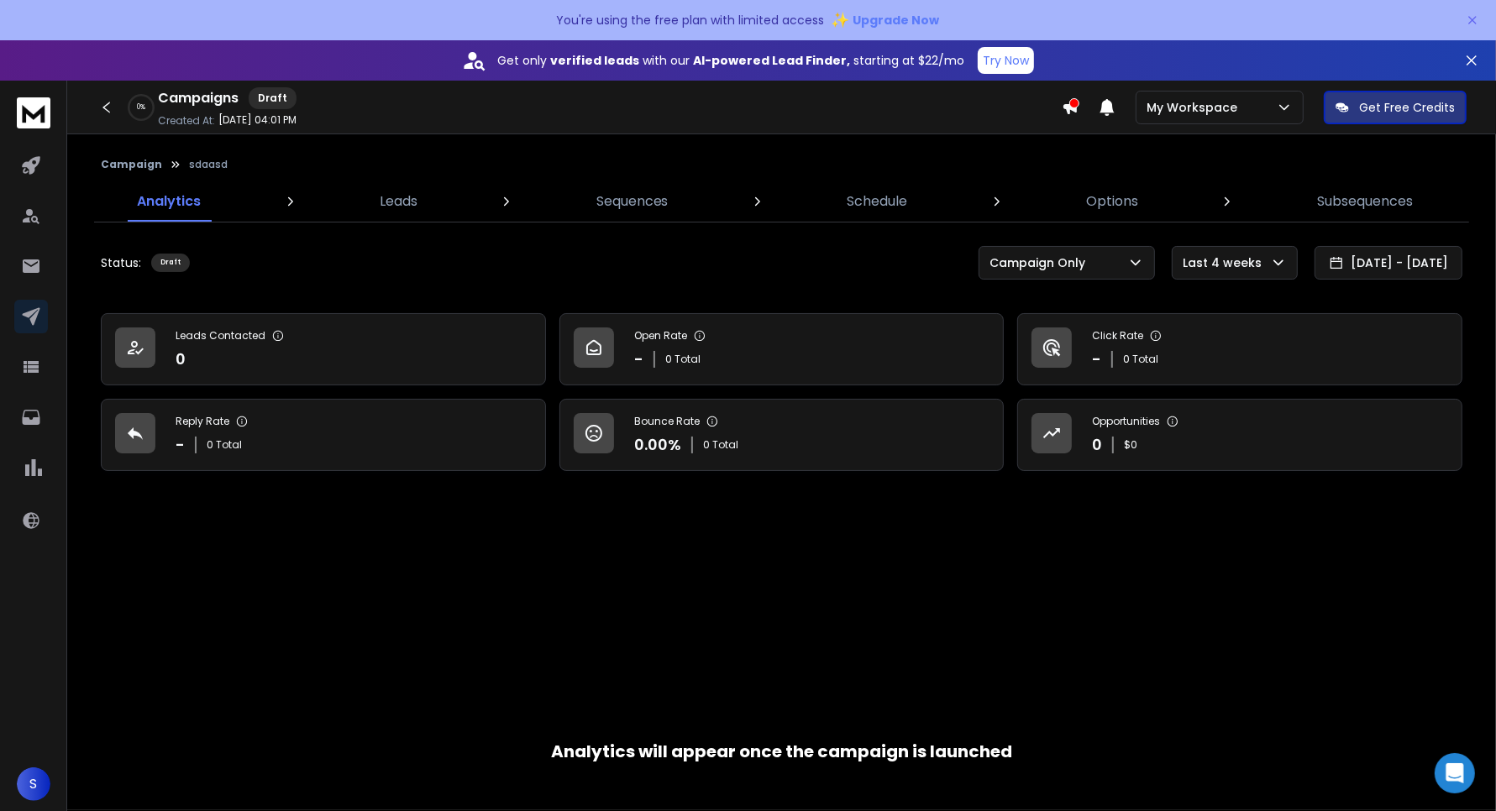
click at [359, 206] on div "Analytics Leads Sequences Schedule Options Subsequences" at bounding box center [774, 201] width 1361 height 40
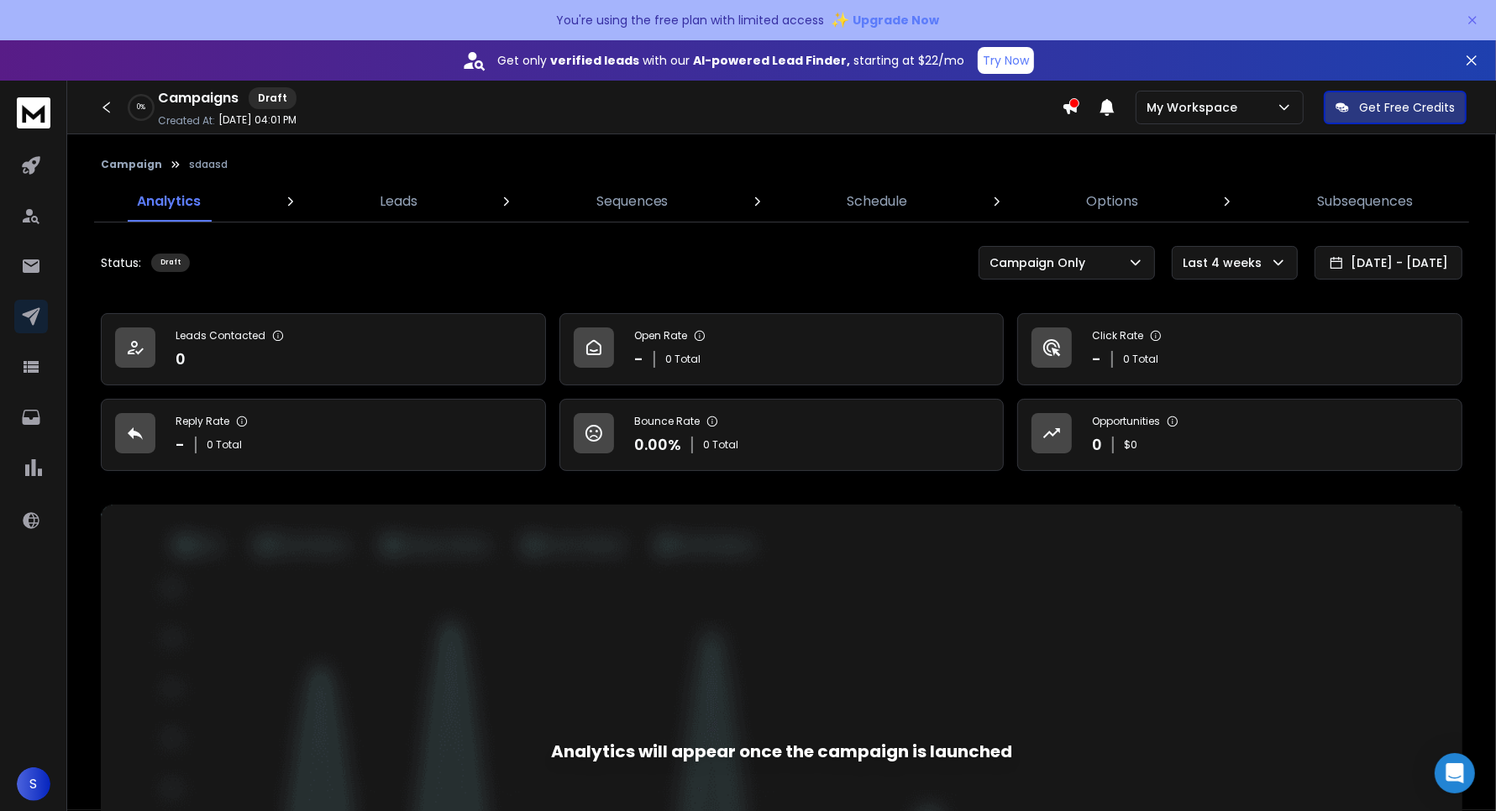
click at [437, 206] on div "Analytics Leads Sequences Schedule Options Subsequences" at bounding box center [774, 201] width 1361 height 40
click at [413, 200] on p "Leads" at bounding box center [399, 201] width 38 height 20
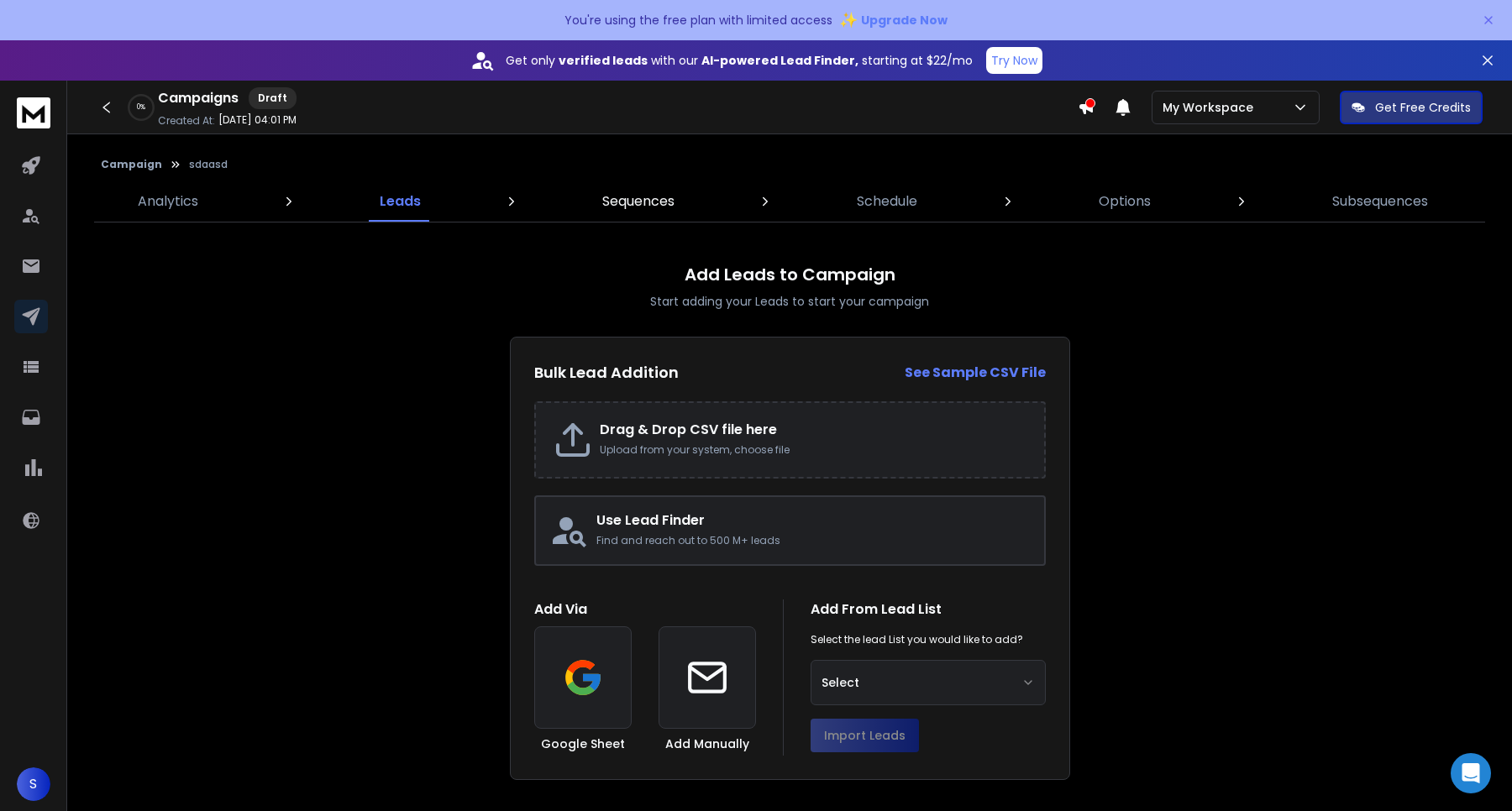
click at [656, 207] on p "Sequences" at bounding box center [638, 201] width 72 height 20
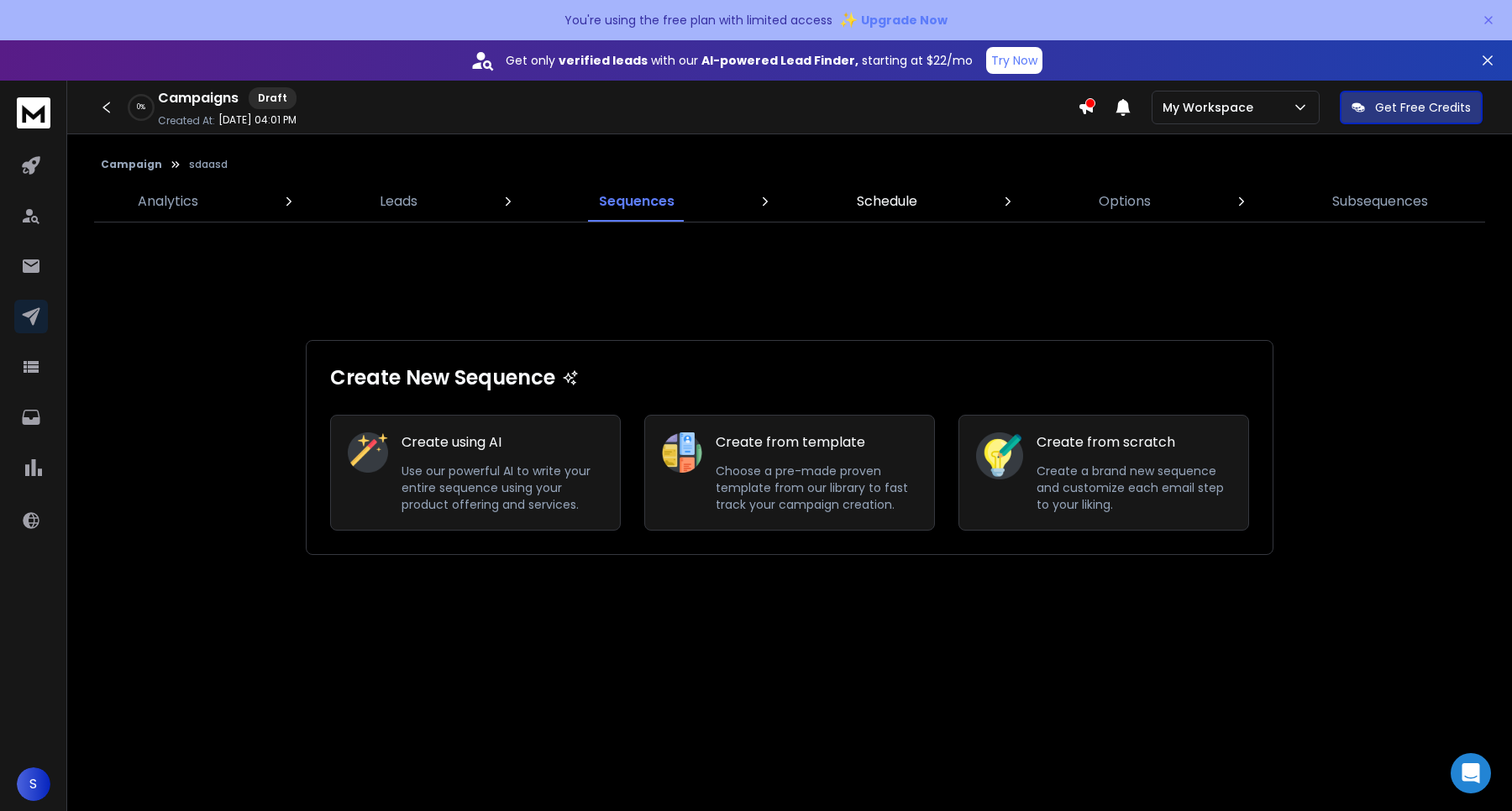
click at [879, 196] on p "Schedule" at bounding box center [887, 201] width 60 height 20
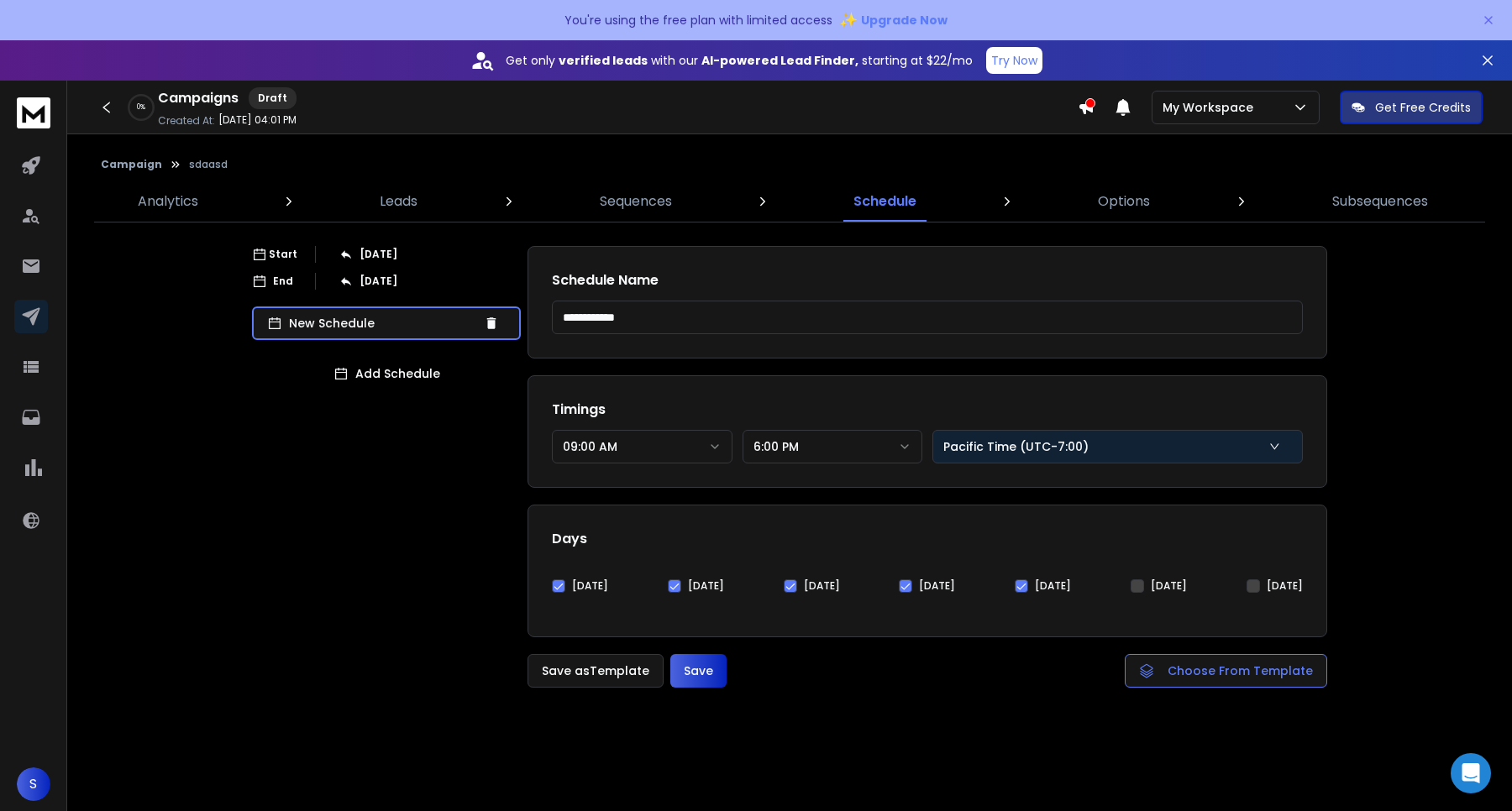
click at [1081, 446] on p "Pacific Time (UTC-7:00)" at bounding box center [1019, 446] width 152 height 17
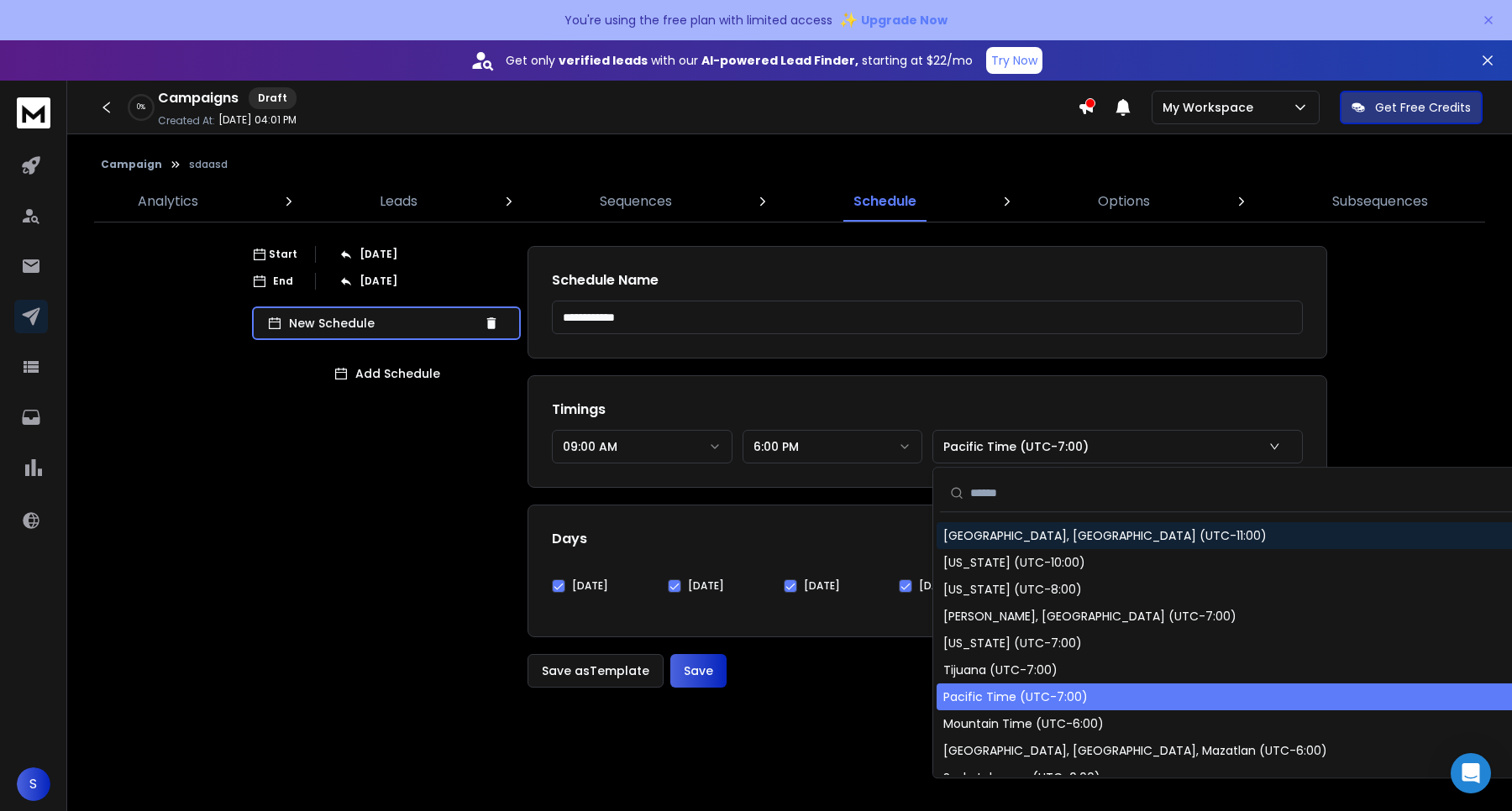
drag, startPoint x: 975, startPoint y: 544, endPoint x: 1076, endPoint y: 538, distance: 100.9
click at [1076, 538] on div "[GEOGRAPHIC_DATA], [GEOGRAPHIC_DATA] (UTC-11:00)" at bounding box center [1104, 535] width 323 height 17
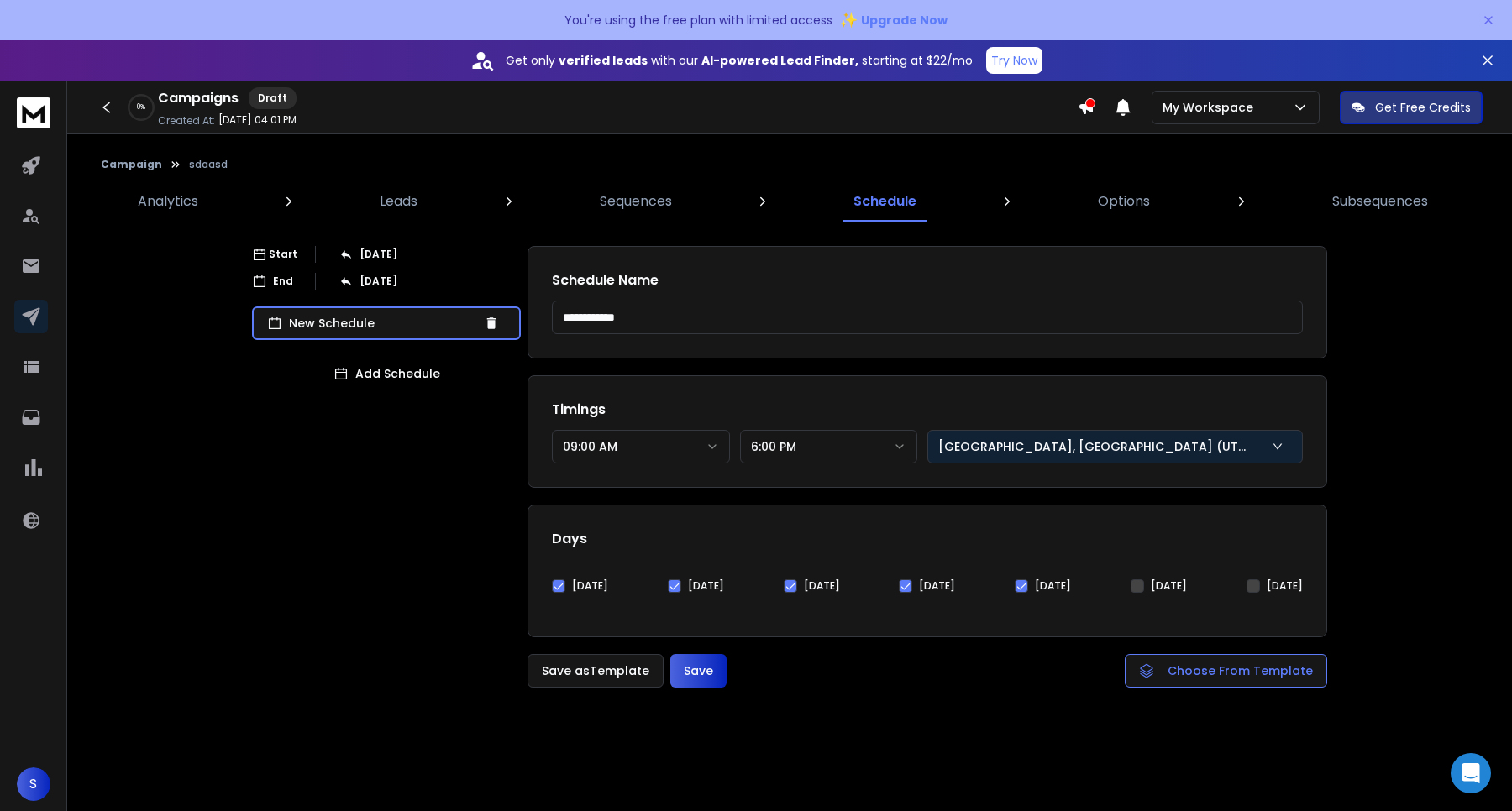
click at [1008, 441] on p "[GEOGRAPHIC_DATA], [GEOGRAPHIC_DATA] (UTC-11:00)" at bounding box center [1097, 446] width 318 height 17
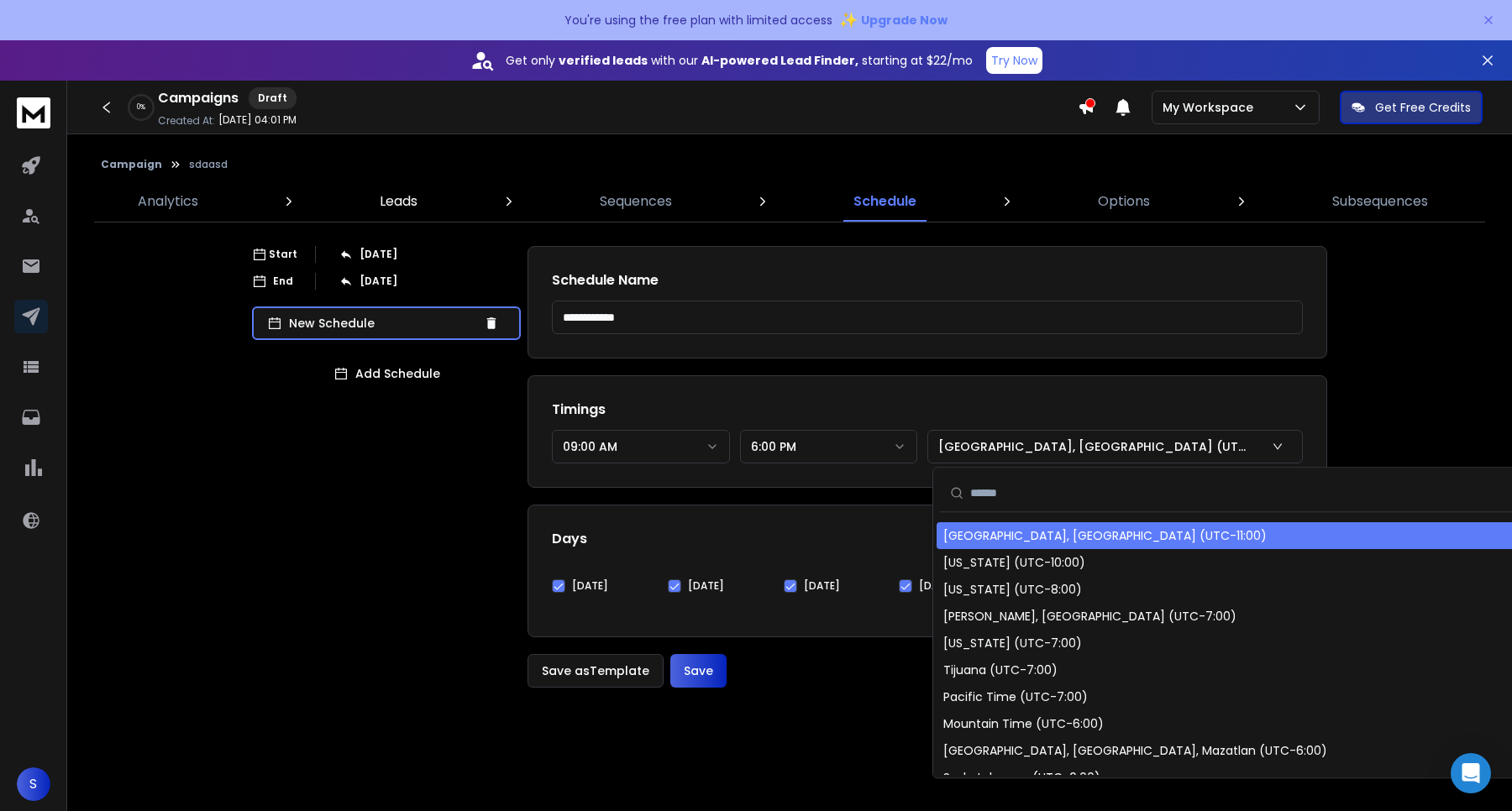
click at [401, 202] on p "Leads" at bounding box center [399, 201] width 38 height 20
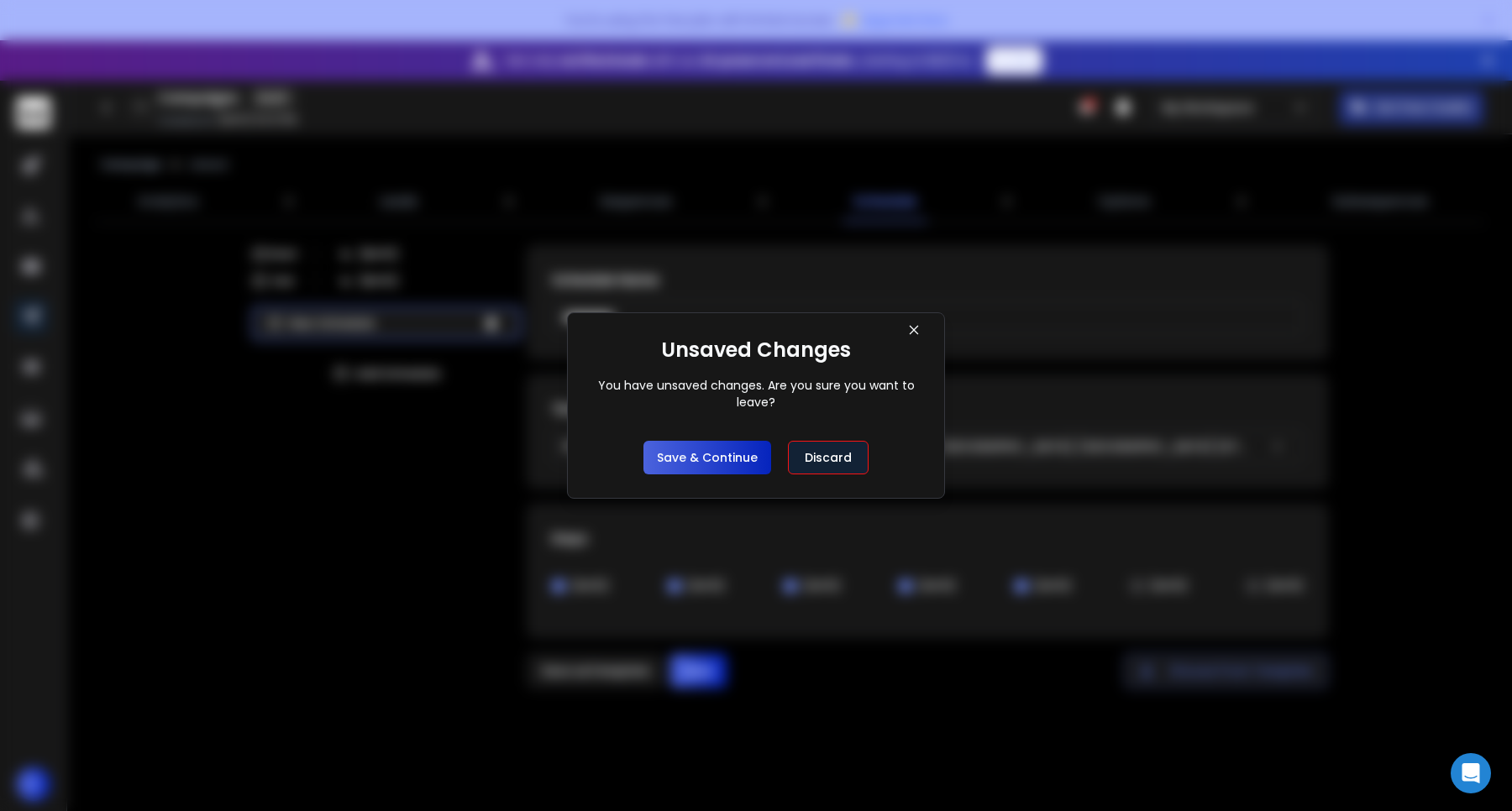
click at [726, 460] on button "Save & Continue" at bounding box center [707, 458] width 128 height 34
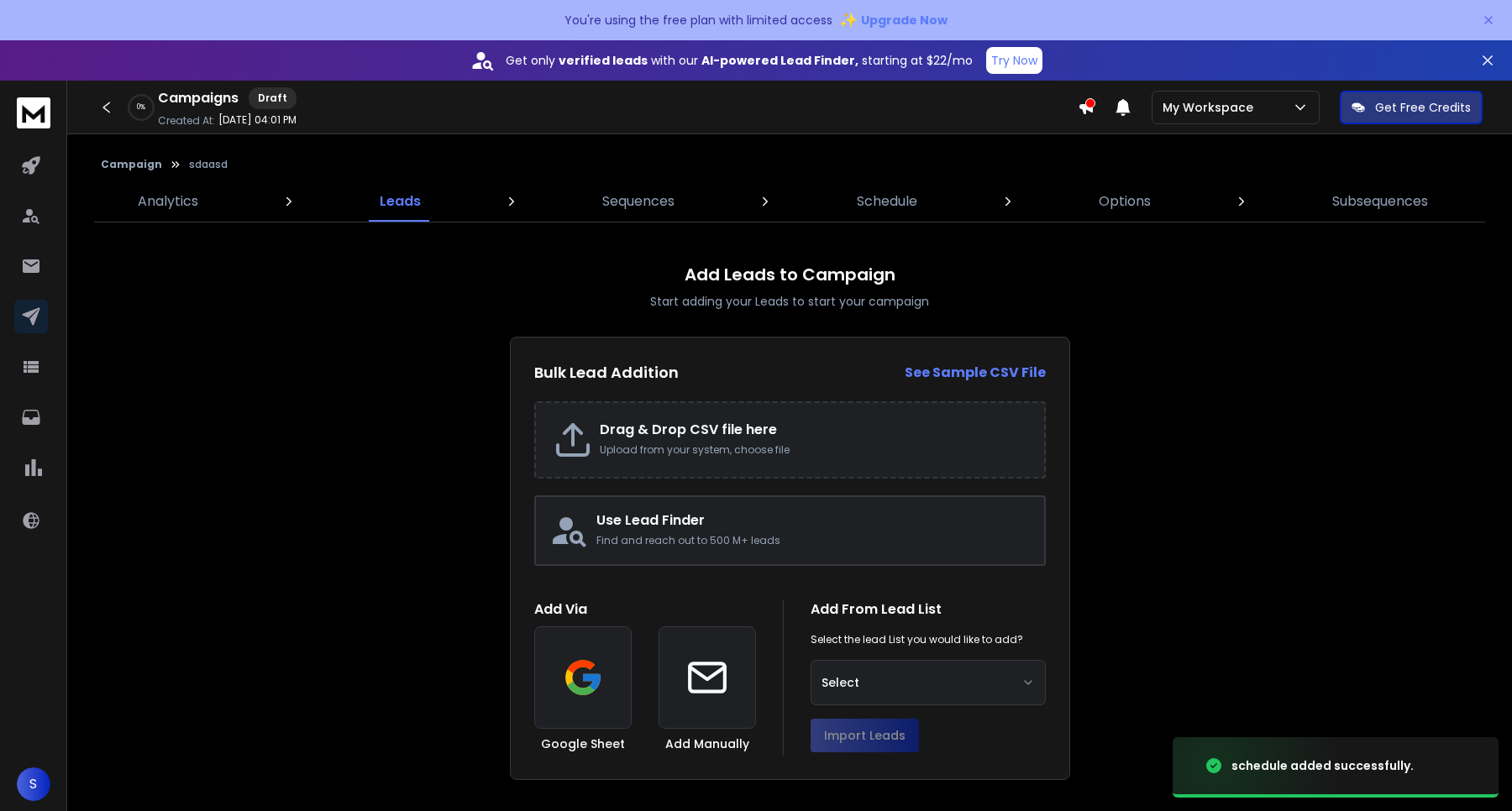
click at [665, 466] on div "Drag & Drop CSV file here Upload from your system, choose file" at bounding box center [789, 439] width 511 height 77
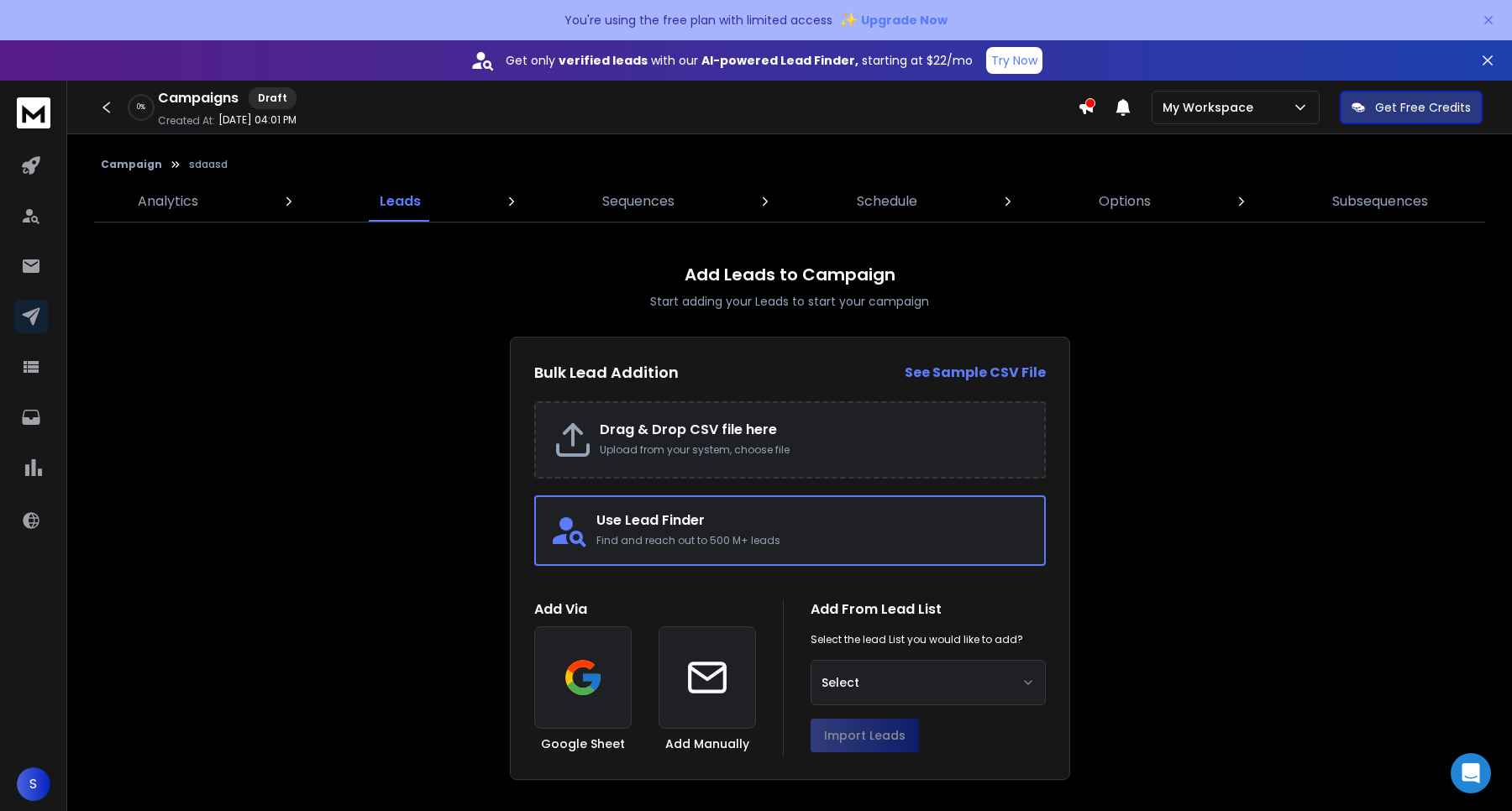
click at [652, 515] on h2 "Use Lead Finder" at bounding box center [813, 521] width 434 height 20
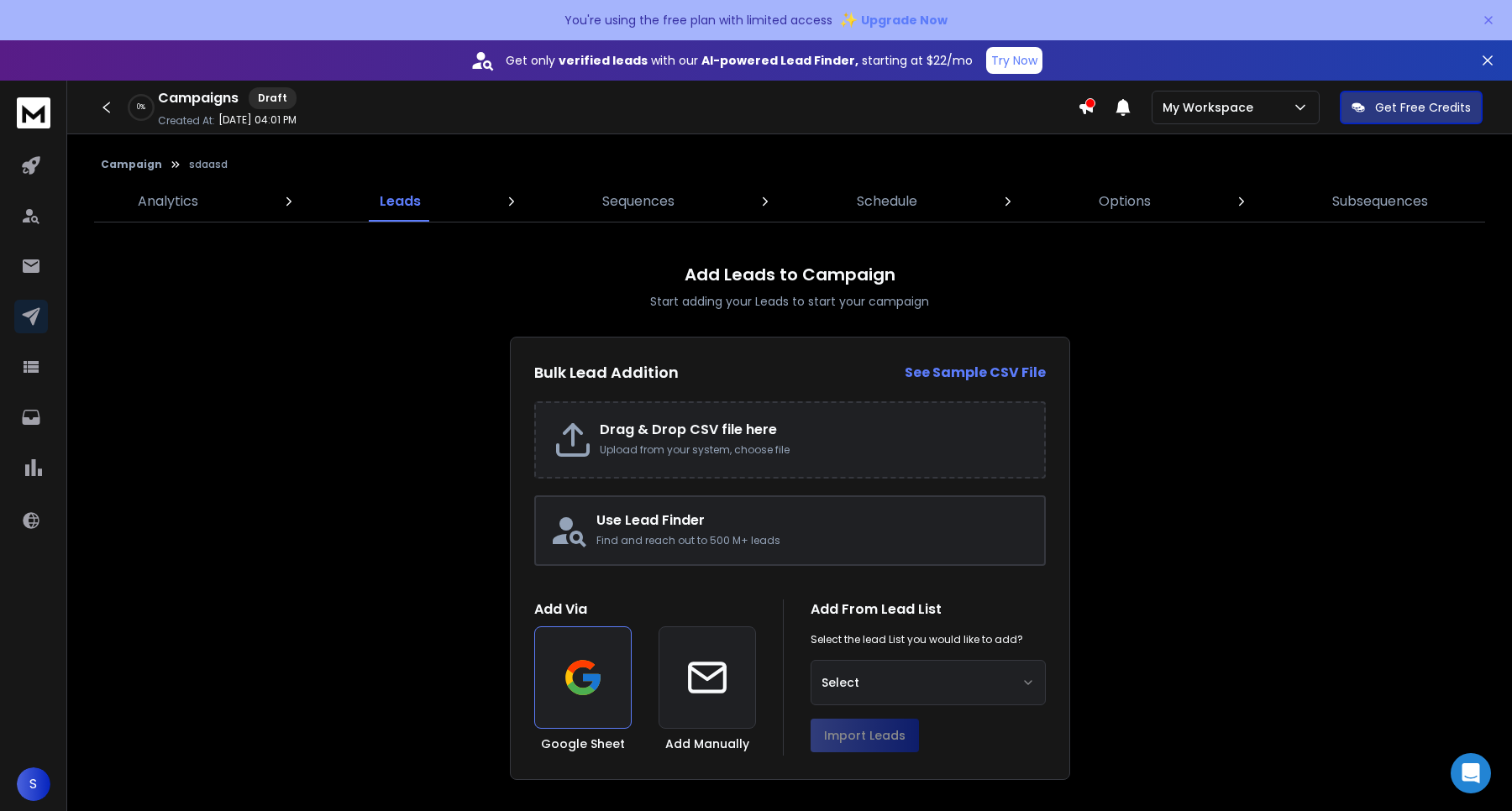
click at [571, 686] on icon at bounding box center [581, 688] width 28 height 14
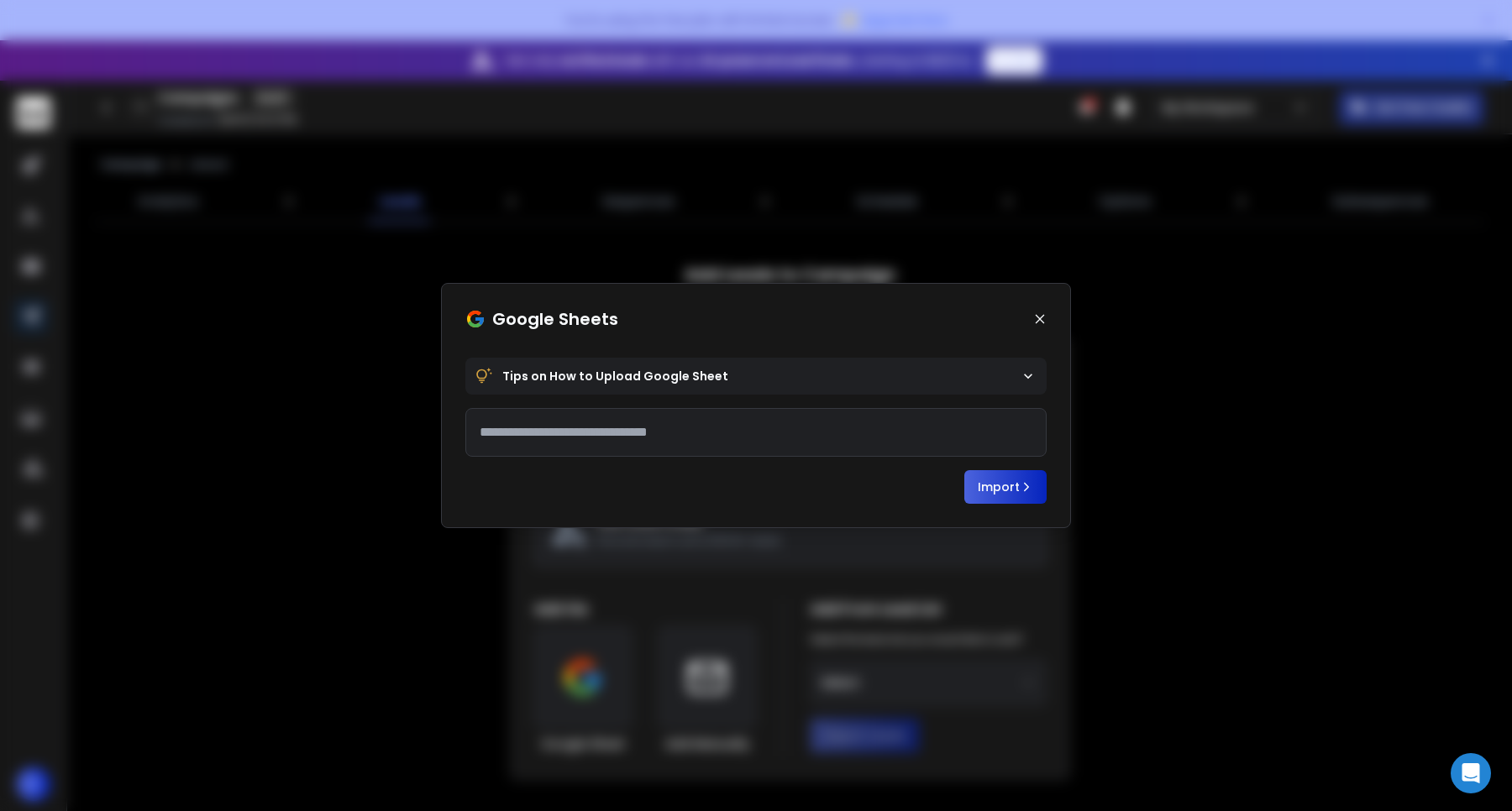
click at [619, 428] on input at bounding box center [755, 432] width 581 height 49
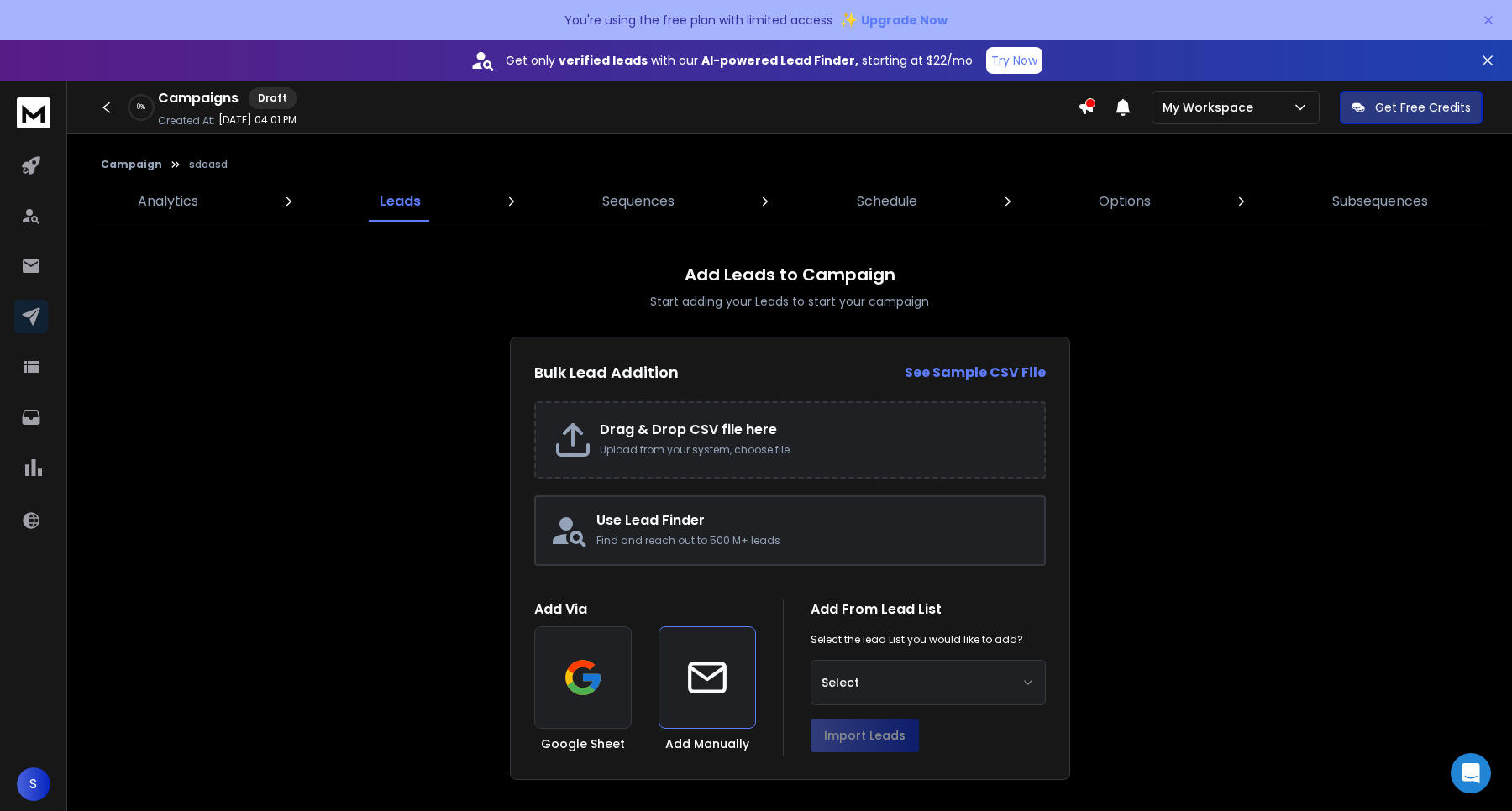
click at [690, 653] on icon at bounding box center [707, 678] width 42 height 50
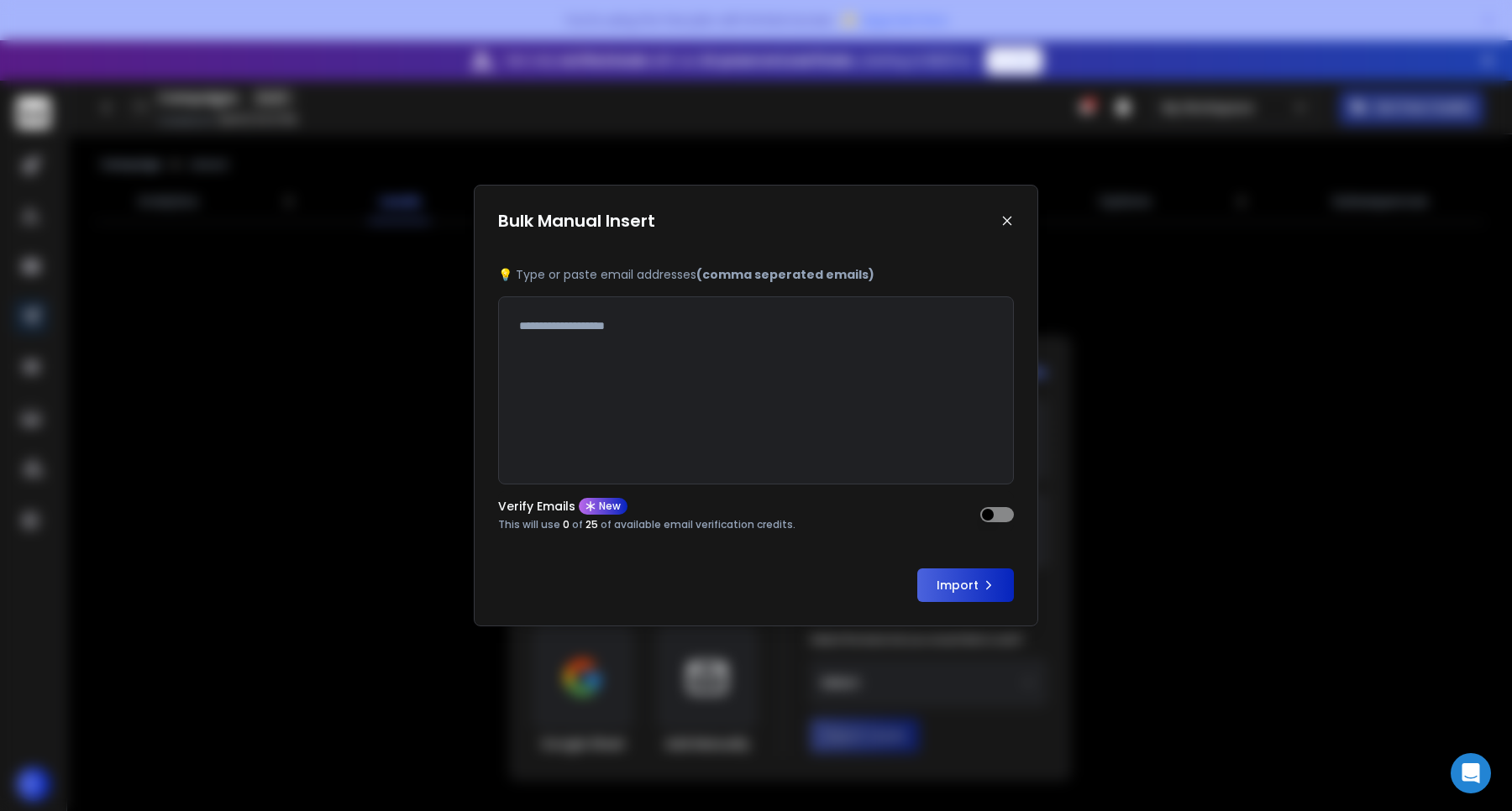
click at [547, 341] on textarea at bounding box center [756, 390] width 516 height 188
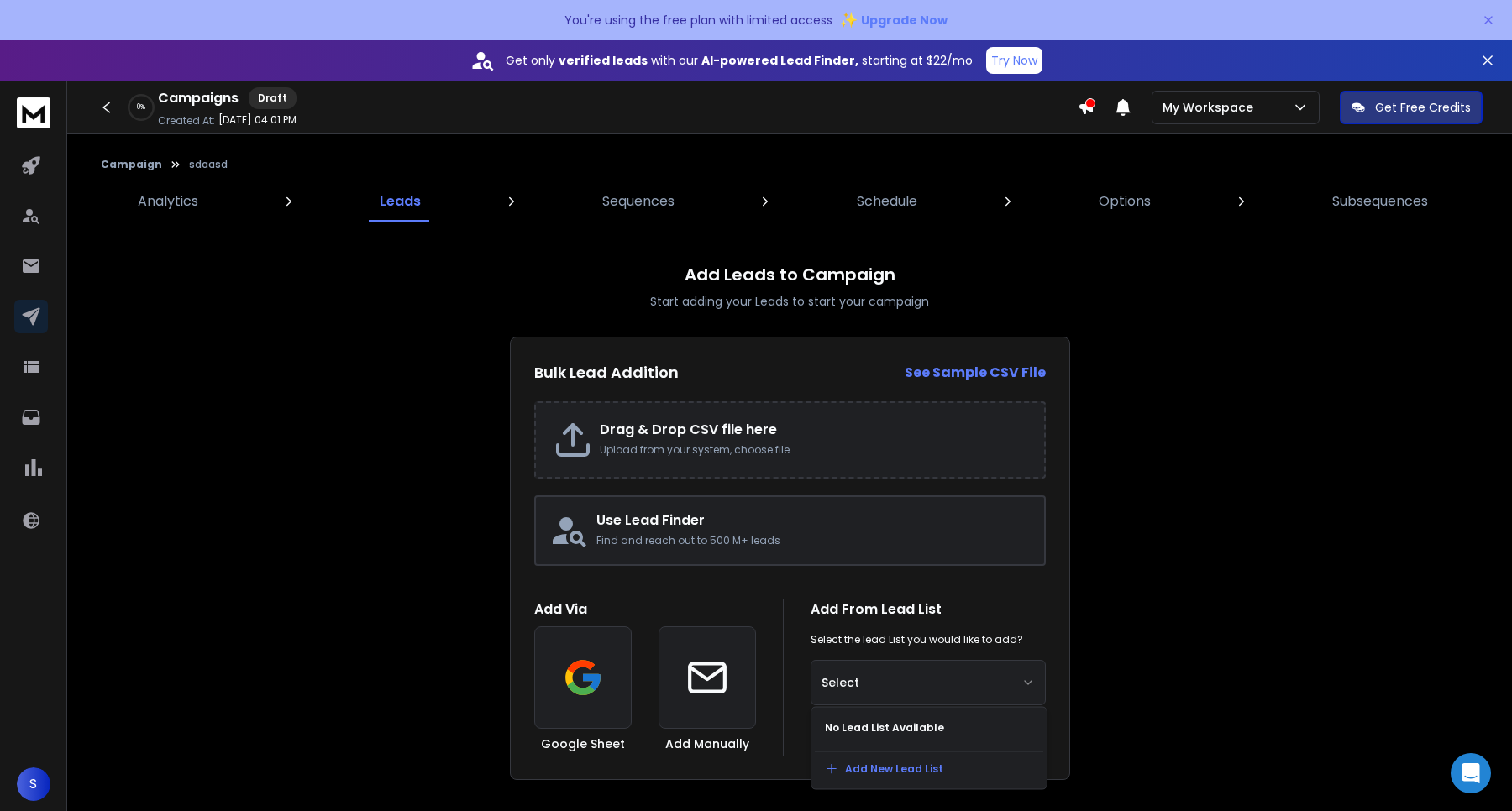
click at [854, 674] on span "Select" at bounding box center [840, 682] width 38 height 17
click at [834, 729] on p "No Lead List Available" at bounding box center [929, 728] width 228 height 34
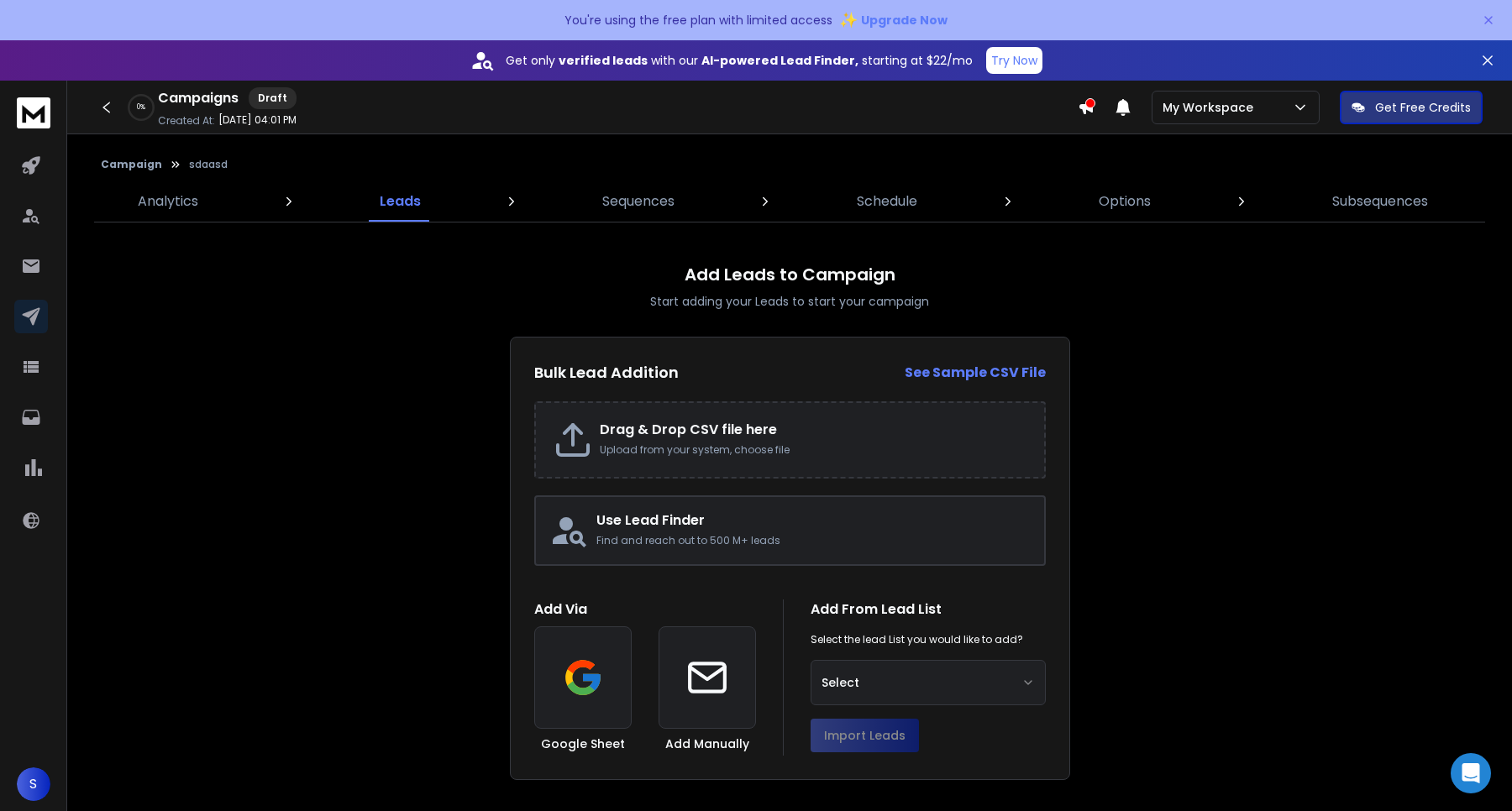
click at [805, 649] on div "Add Via Google Sheet Add Manually Add From Lead List Select the lead List you w…" at bounding box center [789, 678] width 511 height 156
click at [951, 359] on div "Bulk Lead Addition See Sample CSV File Drag & Drop CSV file here Upload from yo…" at bounding box center [790, 558] width 560 height 443
click at [949, 380] on strong "See Sample CSV File" at bounding box center [974, 372] width 141 height 19
